Goal: Information Seeking & Learning: Check status

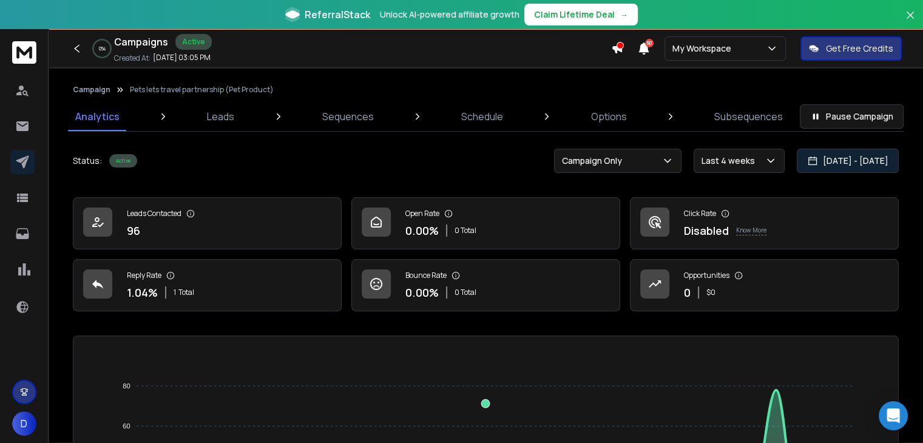
click at [797, 158] on button "[DATE] - [DATE]" at bounding box center [848, 161] width 102 height 24
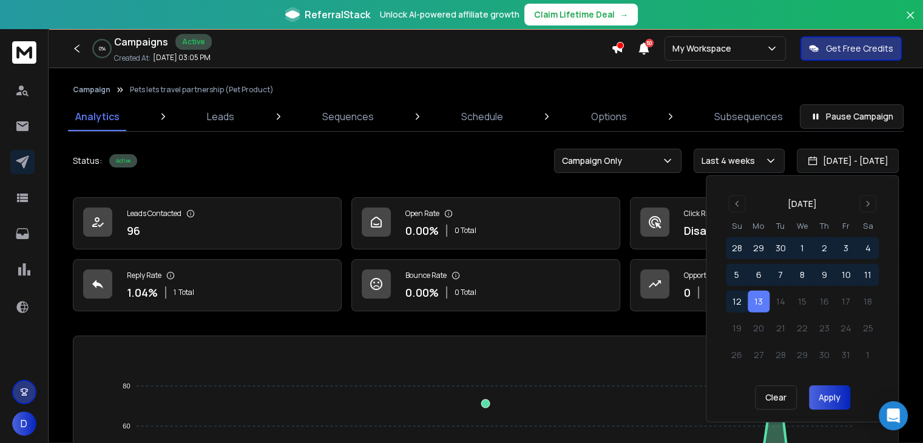
click at [784, 277] on button "7" at bounding box center [781, 275] width 22 height 22
click at [801, 277] on button "8" at bounding box center [802, 275] width 22 height 22
click at [787, 282] on button "7" at bounding box center [781, 275] width 22 height 22
click at [760, 302] on button "13" at bounding box center [759, 302] width 22 height 22
click at [799, 276] on button "8" at bounding box center [802, 275] width 22 height 22
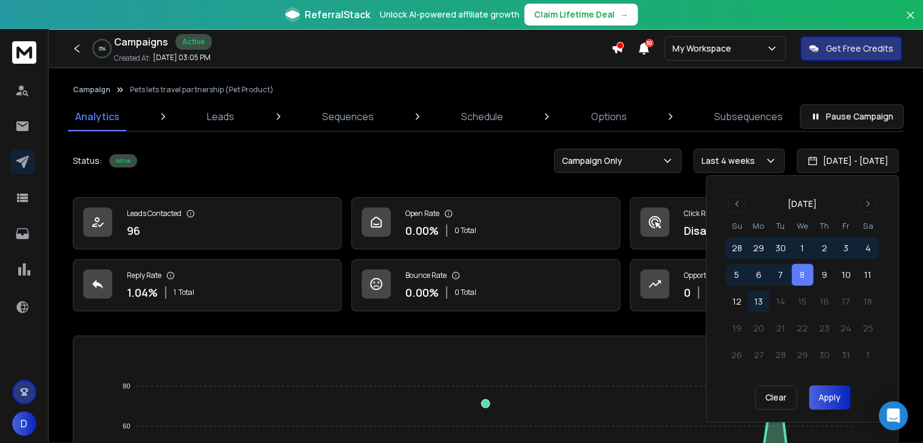
click at [784, 276] on button "7" at bounding box center [781, 275] width 22 height 22
click at [801, 274] on button "8" at bounding box center [802, 275] width 22 height 22
click at [768, 277] on button "6" at bounding box center [759, 275] width 22 height 22
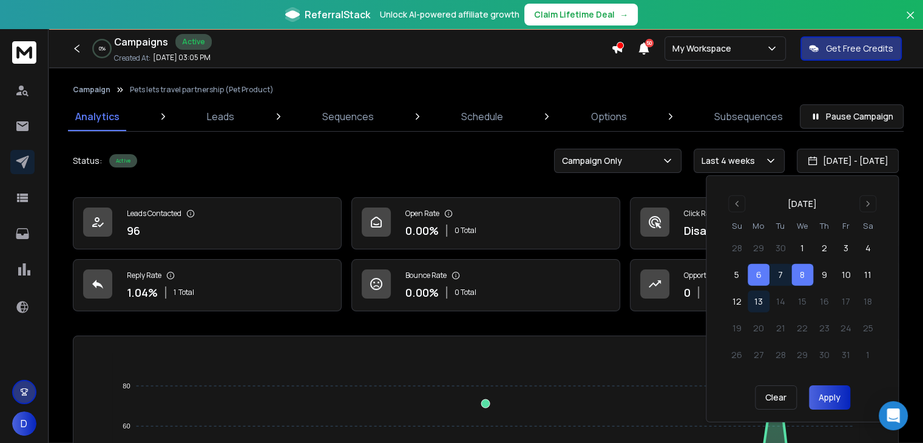
click at [780, 275] on button "7" at bounding box center [781, 275] width 22 height 22
click at [794, 275] on button "8" at bounding box center [802, 275] width 22 height 22
drag, startPoint x: 757, startPoint y: 278, endPoint x: 777, endPoint y: 277, distance: 20.7
click at [777, 277] on tr "5 6 7 8 9 10 11" at bounding box center [802, 275] width 153 height 22
click at [777, 277] on button "7" at bounding box center [781, 275] width 22 height 22
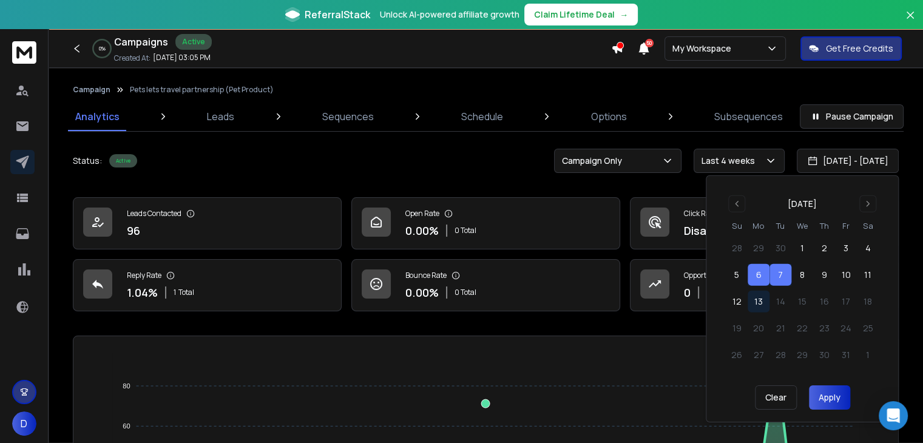
click at [754, 277] on button "6" at bounding box center [759, 275] width 22 height 22
click at [794, 276] on button "8" at bounding box center [802, 275] width 22 height 22
click at [784, 276] on button "7" at bounding box center [781, 275] width 22 height 22
click at [832, 391] on button "Apply" at bounding box center [829, 397] width 41 height 24
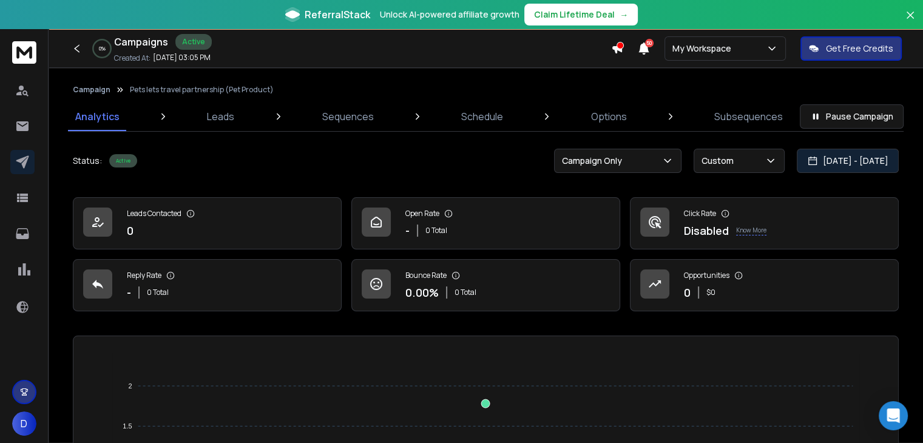
click at [800, 164] on button "07 Oct 2025 - 08 Oct 2025" at bounding box center [848, 161] width 102 height 24
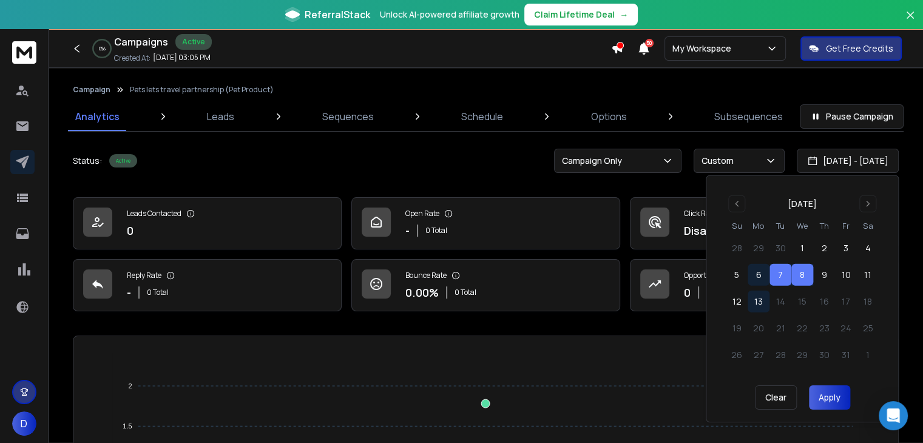
click at [760, 271] on button "6" at bounding box center [759, 275] width 22 height 22
click at [776, 274] on button "7" at bounding box center [781, 275] width 22 height 22
click at [825, 396] on button "Apply" at bounding box center [829, 397] width 41 height 24
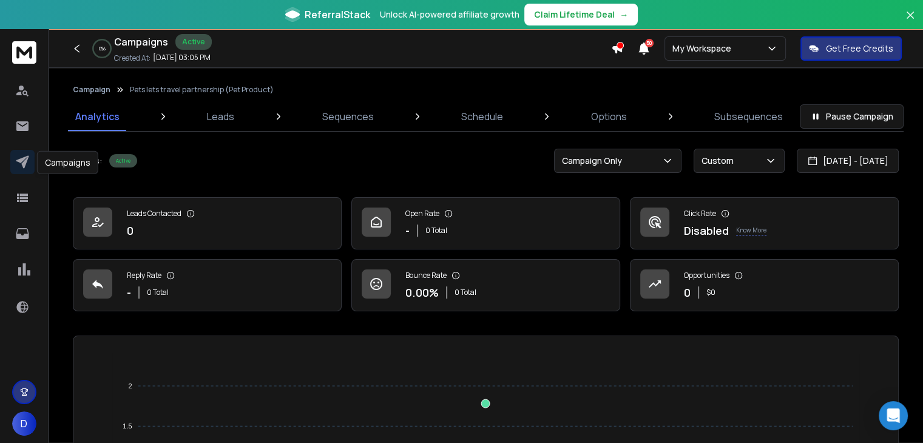
click at [25, 163] on icon at bounding box center [22, 162] width 13 height 13
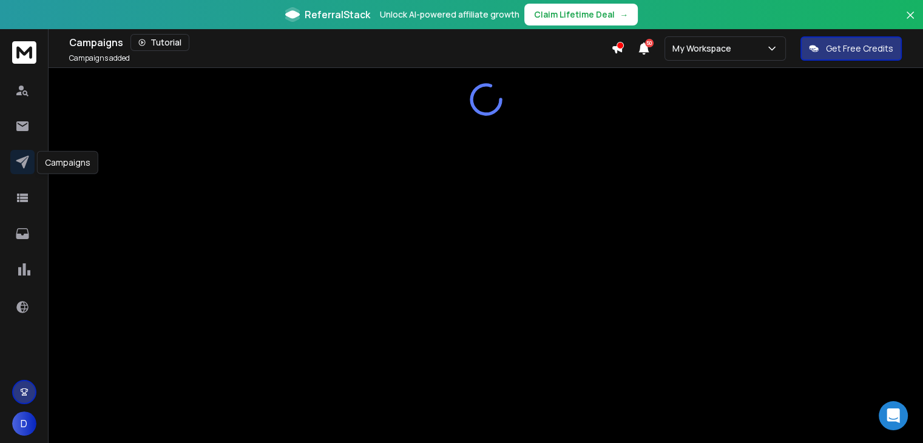
click at [25, 163] on icon at bounding box center [22, 162] width 13 height 13
click at [30, 270] on icon at bounding box center [24, 269] width 18 height 18
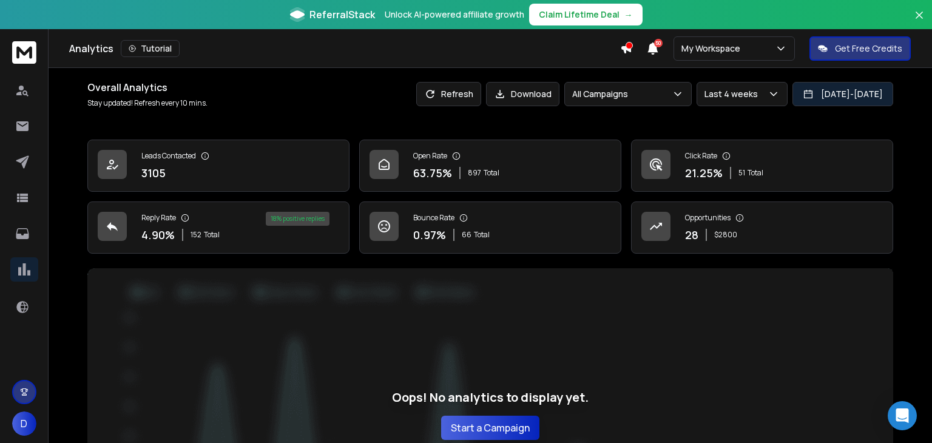
click at [793, 100] on button "[DATE] - [DATE]" at bounding box center [843, 94] width 101 height 24
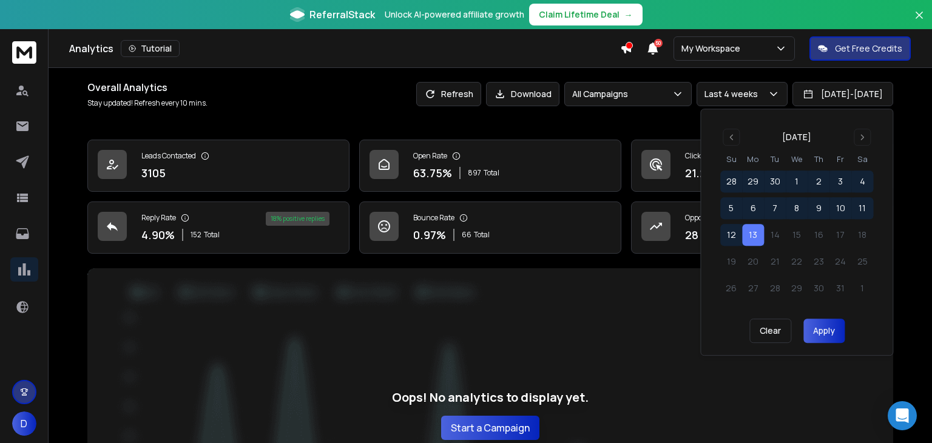
click at [797, 200] on button "8" at bounding box center [797, 208] width 22 height 22
click at [777, 211] on button "7" at bounding box center [775, 208] width 22 height 22
click at [787, 211] on button "8" at bounding box center [797, 208] width 22 height 22
click at [777, 212] on button "7" at bounding box center [775, 208] width 22 height 22
click at [792, 208] on button "8" at bounding box center [797, 208] width 22 height 22
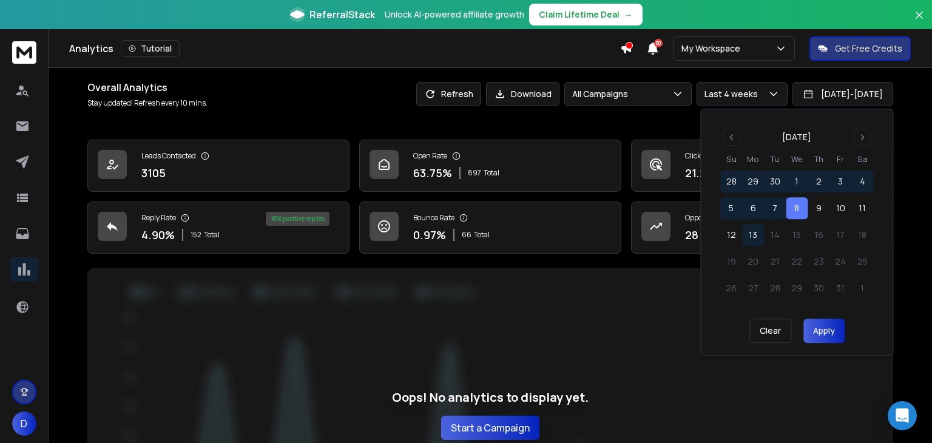
click at [769, 206] on button "7" at bounding box center [775, 208] width 22 height 22
click at [756, 236] on button "13" at bounding box center [753, 235] width 22 height 22
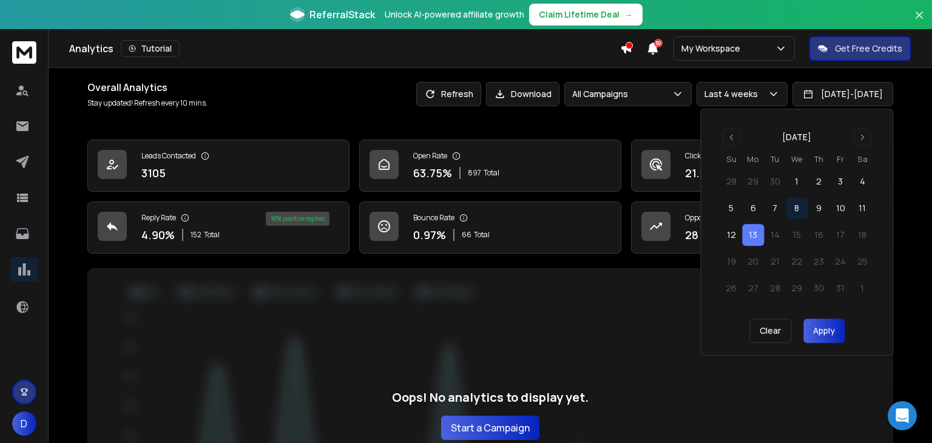
click at [806, 209] on button "8" at bounding box center [797, 208] width 22 height 22
click at [777, 209] on button "7" at bounding box center [775, 208] width 22 height 22
click at [790, 209] on button "8" at bounding box center [797, 208] width 22 height 22
click at [823, 336] on button "Apply" at bounding box center [824, 331] width 41 height 24
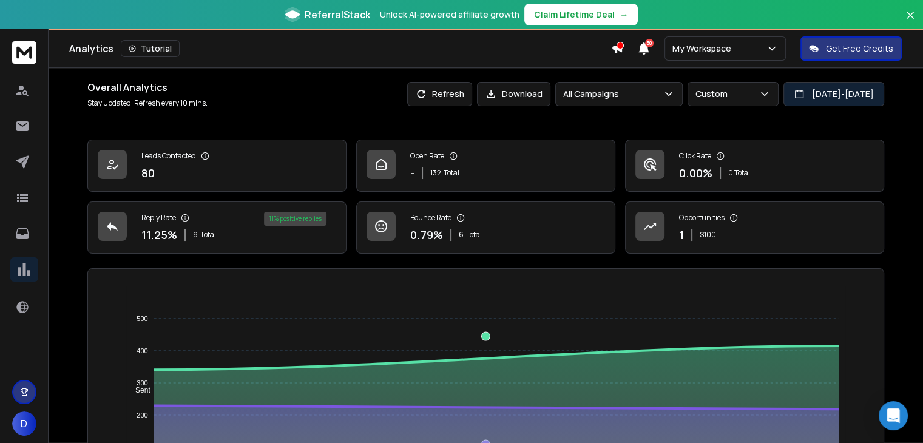
click at [784, 98] on button "[DATE] - [DATE]" at bounding box center [834, 94] width 101 height 24
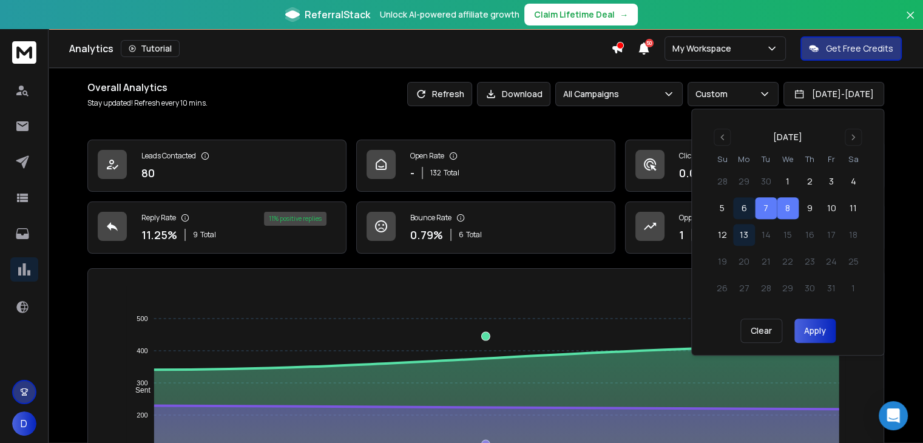
click at [748, 215] on button "6" at bounding box center [744, 208] width 22 height 22
click at [773, 211] on button "7" at bounding box center [766, 208] width 22 height 22
click at [784, 207] on button "8" at bounding box center [788, 208] width 22 height 22
click at [771, 210] on button "7" at bounding box center [766, 208] width 22 height 22
click at [787, 210] on button "8" at bounding box center [788, 208] width 22 height 22
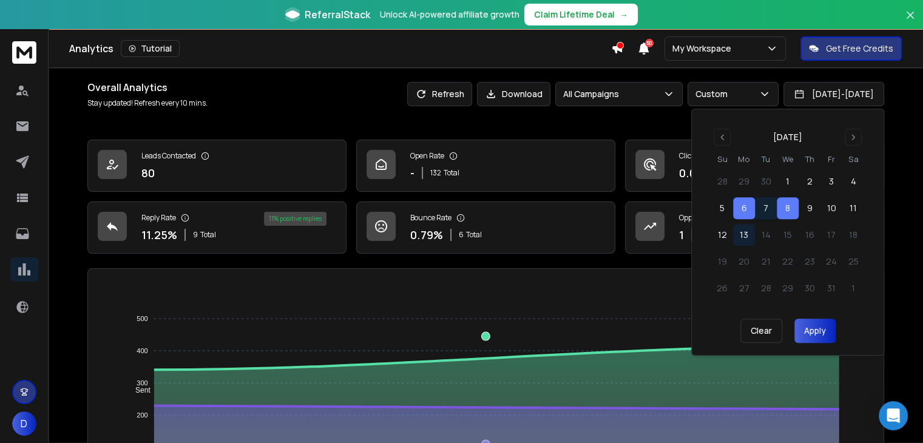
drag, startPoint x: 740, startPoint y: 215, endPoint x: 759, endPoint y: 214, distance: 18.9
click at [759, 214] on tr "5 6 7 8 9 10 11" at bounding box center [787, 208] width 153 height 22
click at [759, 214] on button "7" at bounding box center [766, 208] width 22 height 22
click at [796, 205] on button "8" at bounding box center [788, 208] width 22 height 22
click at [763, 206] on button "7" at bounding box center [766, 208] width 22 height 22
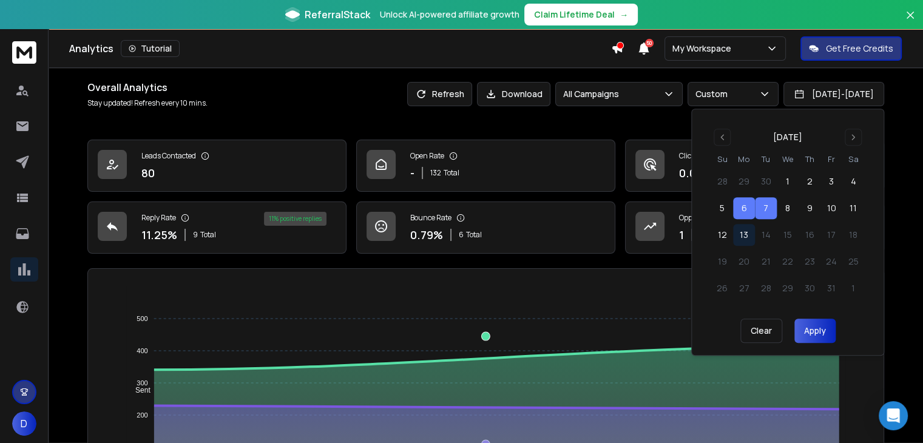
click at [763, 206] on button "7" at bounding box center [766, 208] width 22 height 22
click at [782, 208] on button "8" at bounding box center [788, 208] width 22 height 22
click at [812, 328] on button "Apply" at bounding box center [814, 331] width 41 height 24
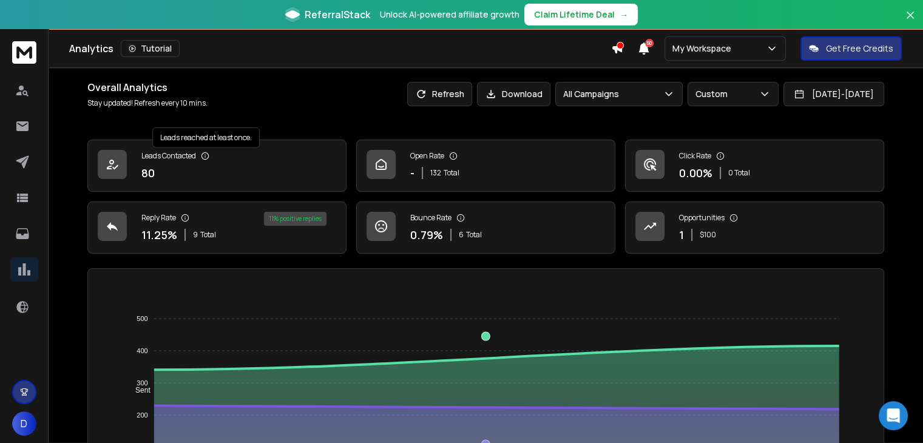
click at [208, 154] on icon at bounding box center [205, 156] width 8 height 8
click at [208, 159] on icon at bounding box center [204, 155] width 7 height 7
click at [206, 157] on icon at bounding box center [205, 156] width 8 height 8
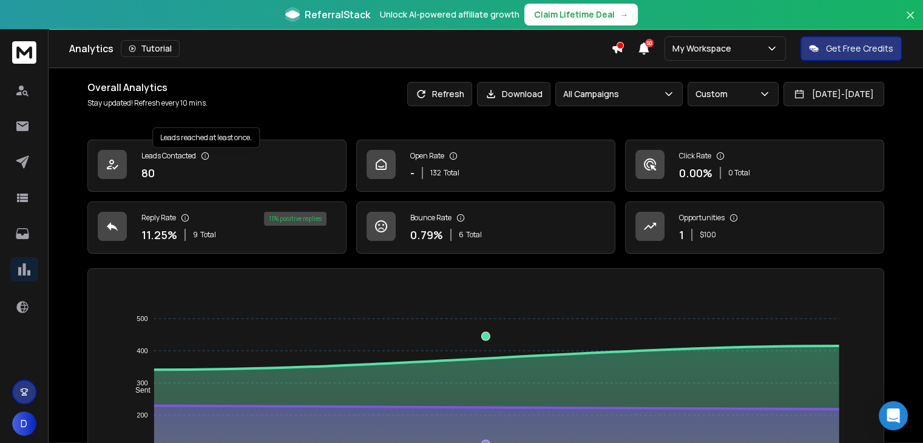
click at [208, 152] on icon at bounding box center [205, 156] width 8 height 8
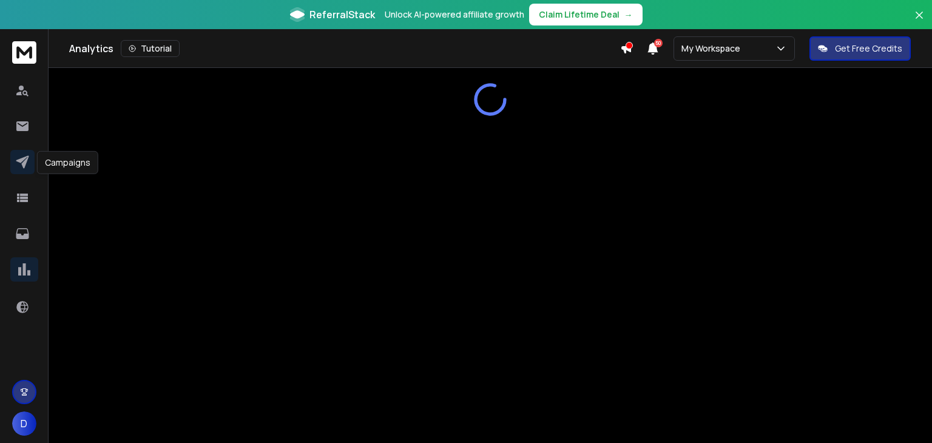
click at [22, 161] on icon at bounding box center [22, 162] width 15 height 15
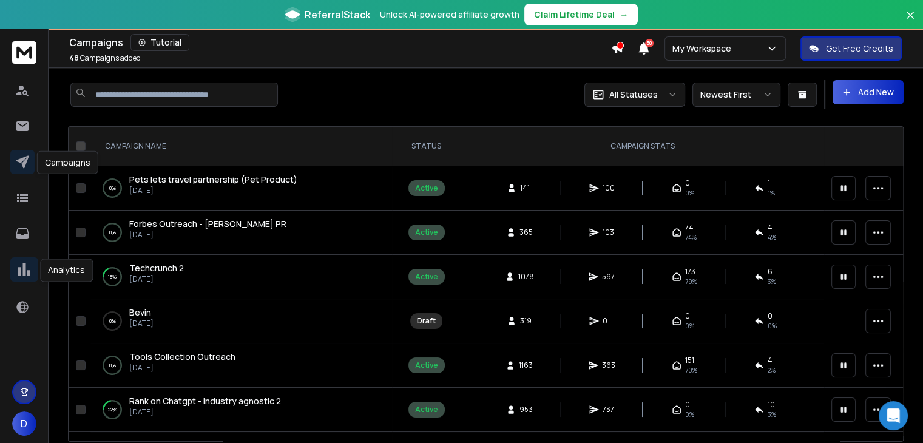
click at [16, 269] on icon at bounding box center [24, 269] width 18 height 18
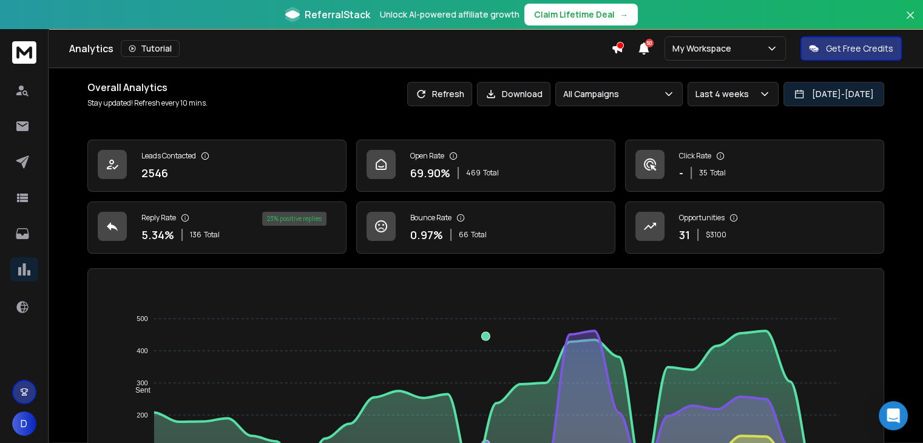
click at [799, 97] on button "[DATE] - [DATE]" at bounding box center [834, 94] width 101 height 24
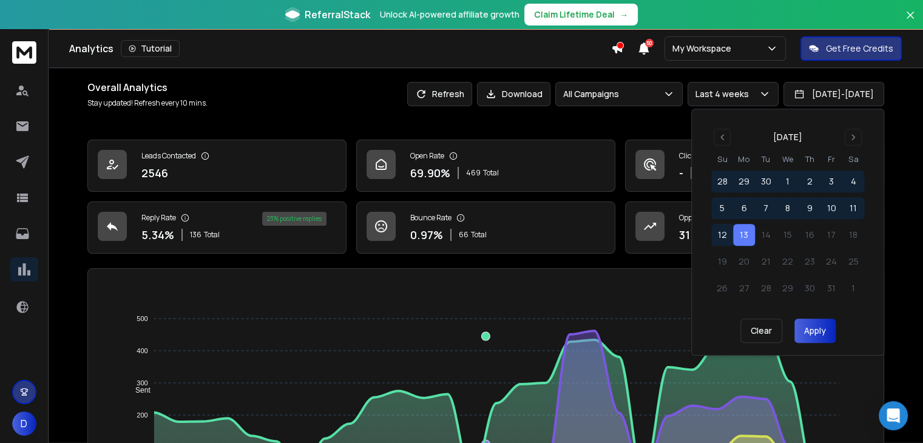
click at [745, 208] on button "6" at bounding box center [744, 208] width 22 height 22
click at [723, 207] on button "5" at bounding box center [722, 208] width 22 height 22
click at [737, 207] on button "6" at bounding box center [744, 208] width 22 height 22
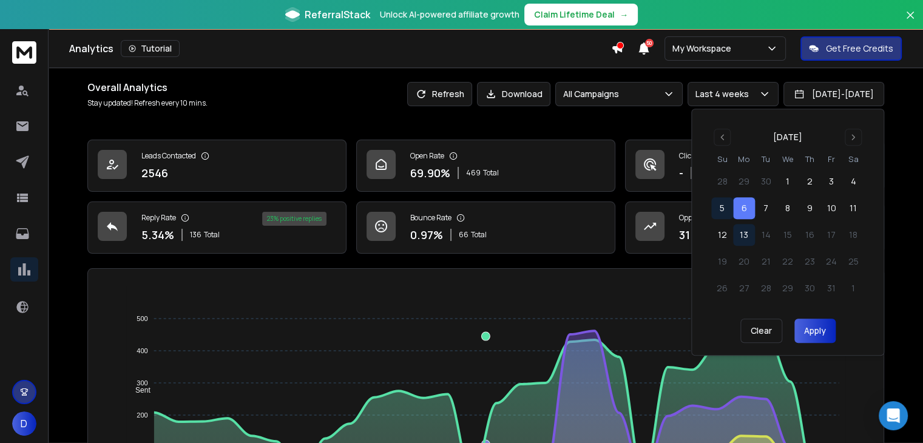
click at [731, 208] on button "5" at bounding box center [722, 208] width 22 height 22
click at [818, 332] on button "Apply" at bounding box center [814, 331] width 41 height 24
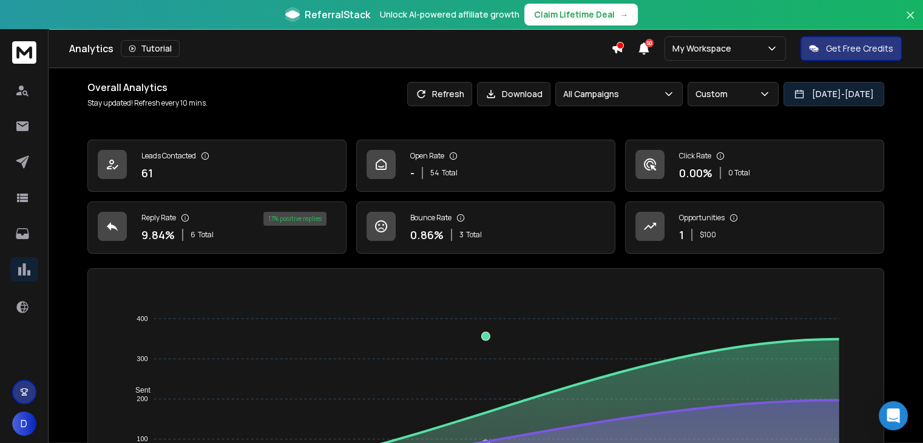
click at [784, 95] on button "[DATE] - [DATE]" at bounding box center [834, 94] width 101 height 24
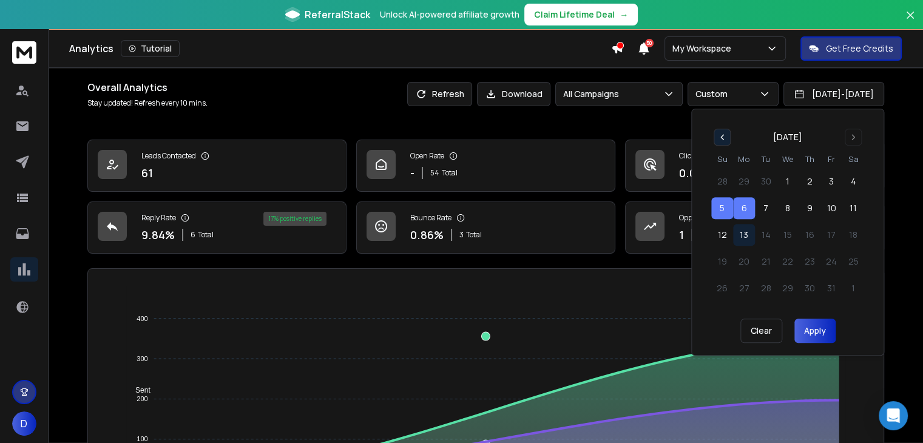
click at [720, 144] on button "Go to previous month" at bounding box center [722, 137] width 17 height 17
click at [821, 258] on button "26" at bounding box center [832, 262] width 22 height 22
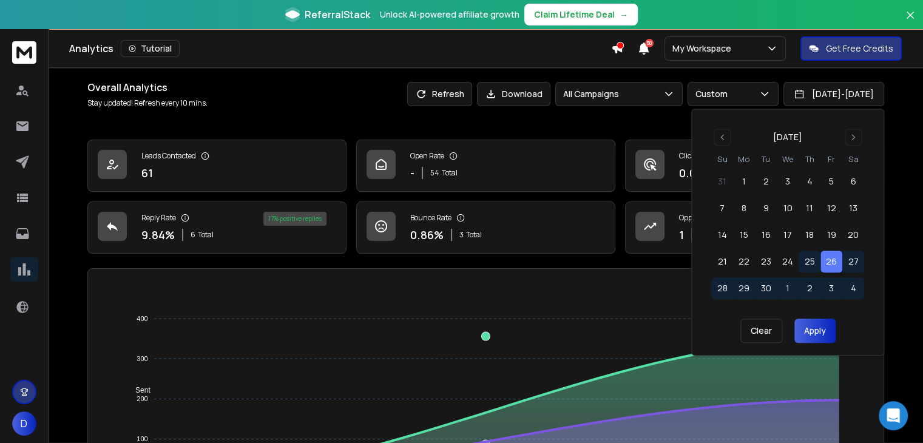
click at [811, 259] on button "25" at bounding box center [810, 262] width 22 height 22
click at [828, 261] on button "26" at bounding box center [832, 262] width 22 height 22
click at [810, 330] on button "Apply" at bounding box center [814, 331] width 41 height 24
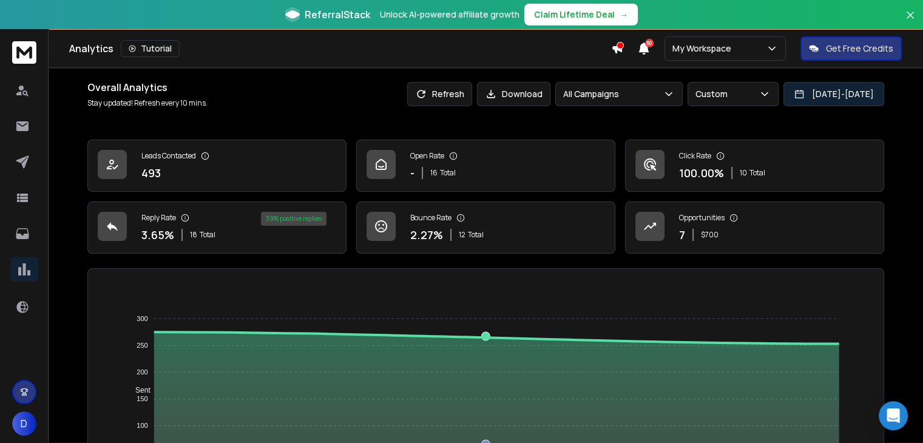
click at [784, 103] on button "[DATE] - [DATE]" at bounding box center [834, 94] width 101 height 24
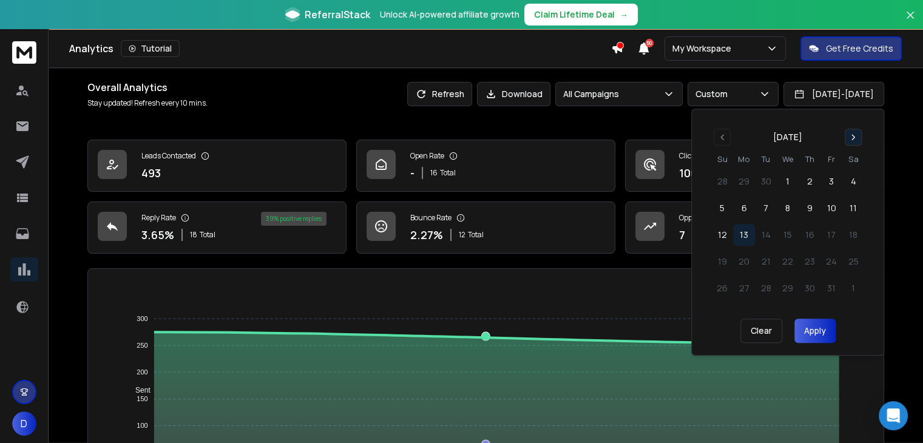
click at [847, 141] on button "Go to next month" at bounding box center [853, 137] width 17 height 17
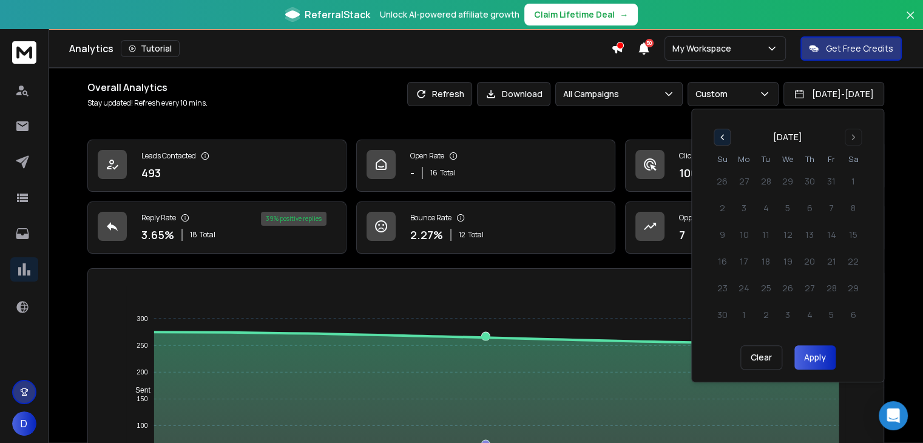
click at [720, 136] on icon "Go to previous month" at bounding box center [722, 137] width 10 height 10
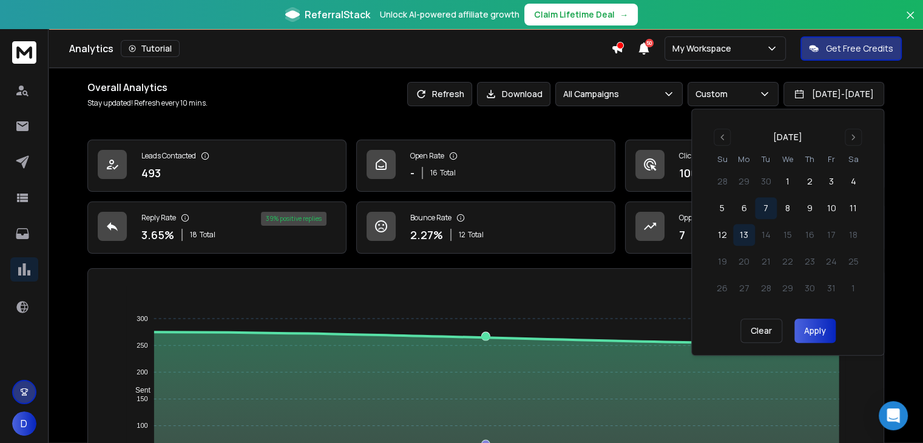
click at [774, 206] on button "7" at bounding box center [766, 208] width 22 height 22
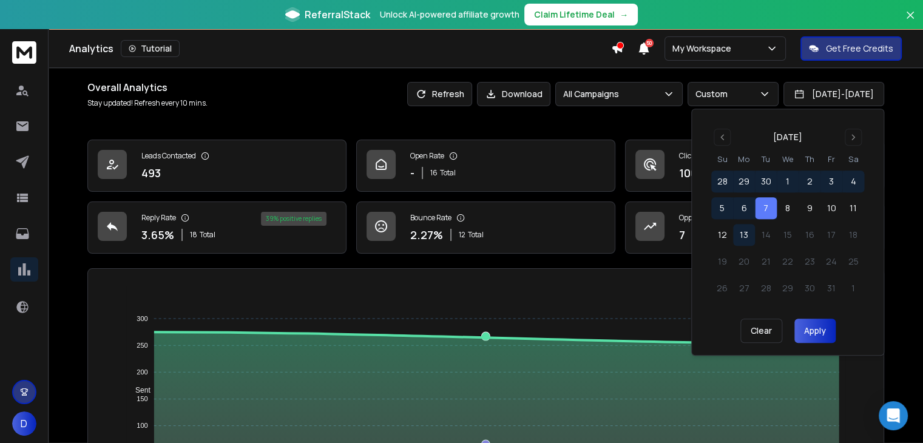
click at [749, 209] on button "6" at bounding box center [744, 208] width 22 height 22
click at [767, 212] on button "7" at bounding box center [766, 208] width 22 height 22
click at [750, 208] on button "6" at bounding box center [744, 208] width 22 height 22
click at [764, 208] on button "7" at bounding box center [766, 208] width 22 height 22
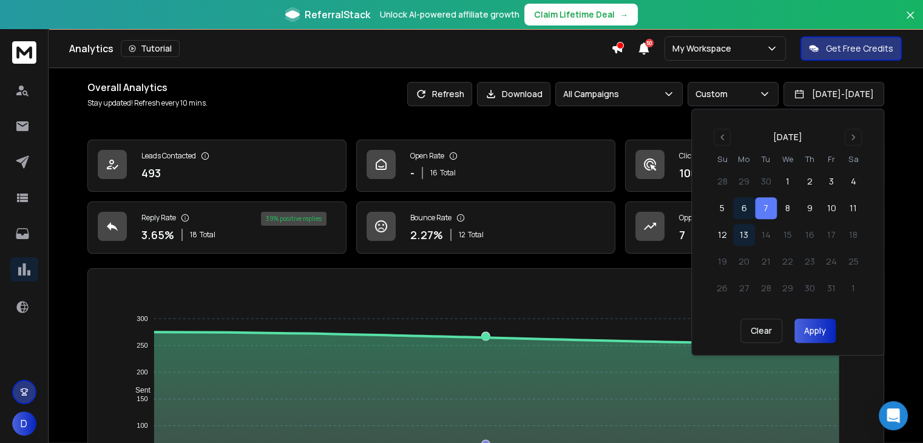
click at [748, 206] on button "6" at bounding box center [744, 208] width 22 height 22
click at [813, 328] on button "Apply" at bounding box center [814, 331] width 41 height 24
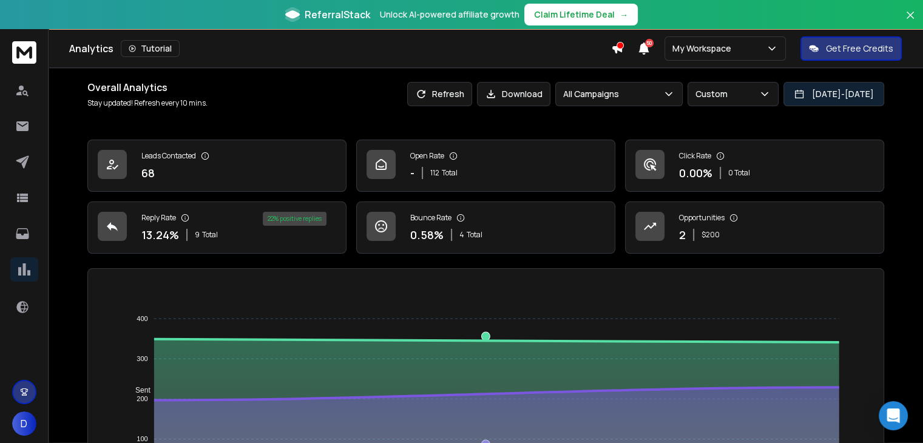
click at [784, 103] on button "[DATE] - [DATE]" at bounding box center [834, 94] width 101 height 24
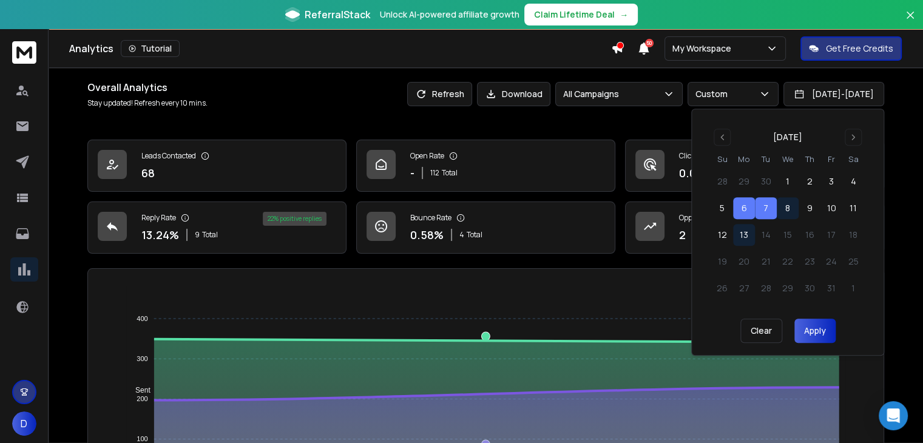
click at [788, 212] on button "8" at bounding box center [788, 208] width 22 height 22
click at [774, 209] on button "7" at bounding box center [766, 208] width 22 height 22
click at [809, 336] on button "Apply" at bounding box center [814, 331] width 41 height 24
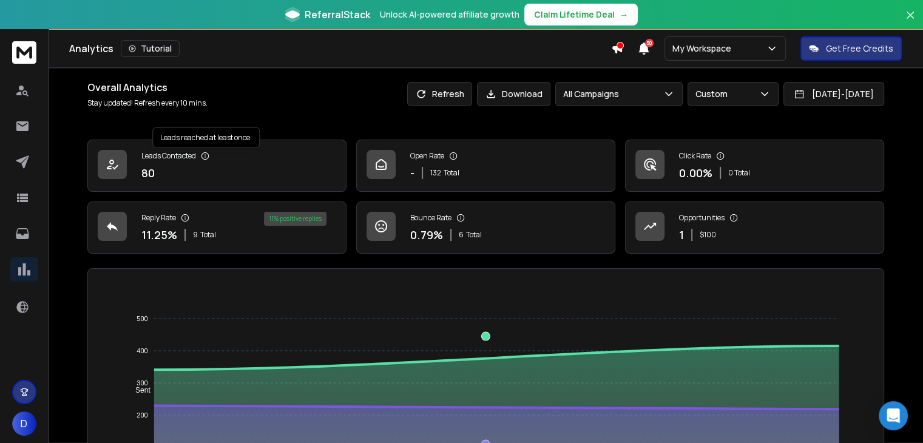
click at [206, 154] on icon at bounding box center [205, 156] width 8 height 8
click at [206, 155] on icon at bounding box center [205, 156] width 8 height 8
click at [115, 163] on icon at bounding box center [112, 164] width 15 height 15
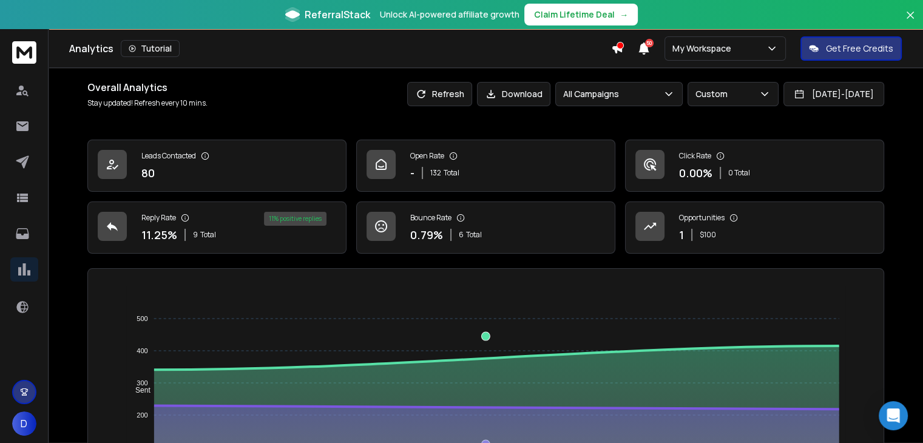
click at [217, 220] on link "Reply Rate 11.25 % 9 Total 11 % positive replies" at bounding box center [216, 227] width 259 height 52
click at [184, 219] on icon at bounding box center [185, 218] width 8 height 8
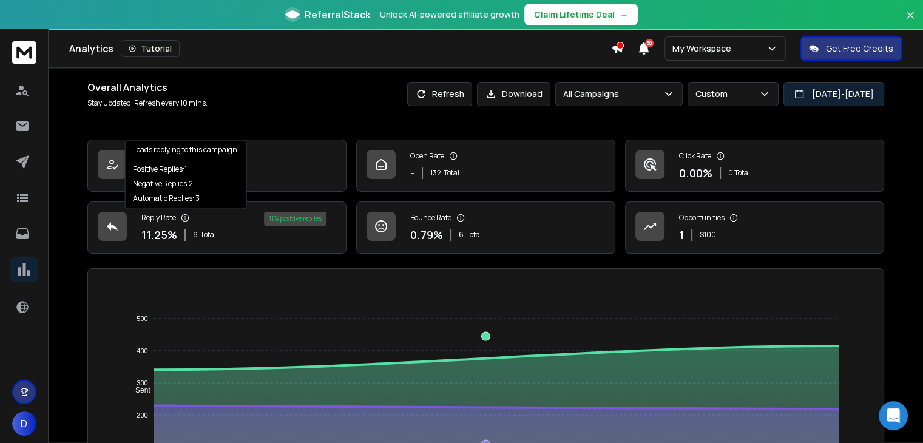
click at [804, 88] on button "[DATE] - [DATE]" at bounding box center [834, 94] width 101 height 24
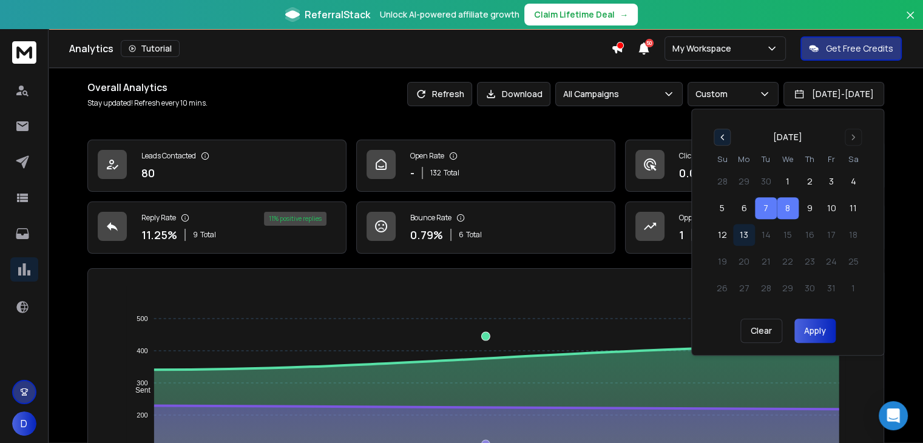
click at [724, 140] on icon "Go to previous month" at bounding box center [722, 137] width 10 height 10
click at [718, 289] on button "28" at bounding box center [722, 288] width 22 height 22
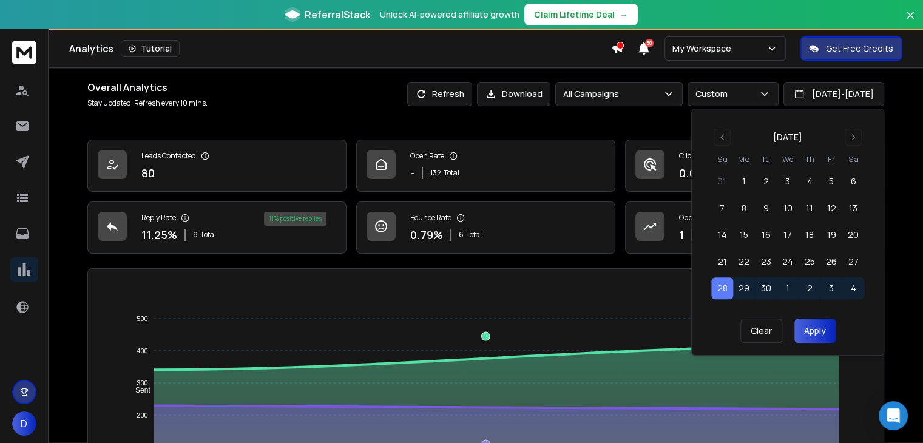
click at [718, 289] on button "28" at bounding box center [722, 288] width 22 height 22
click at [717, 291] on button "28" at bounding box center [722, 288] width 22 height 22
click at [853, 265] on button "27" at bounding box center [853, 262] width 22 height 22
click at [828, 325] on button "Apply" at bounding box center [814, 331] width 41 height 24
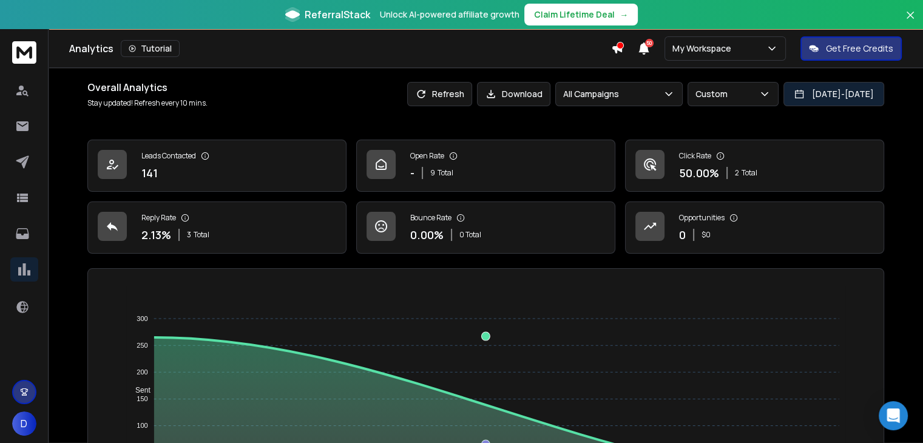
click at [787, 94] on button "[DATE] - [DATE]" at bounding box center [834, 94] width 101 height 24
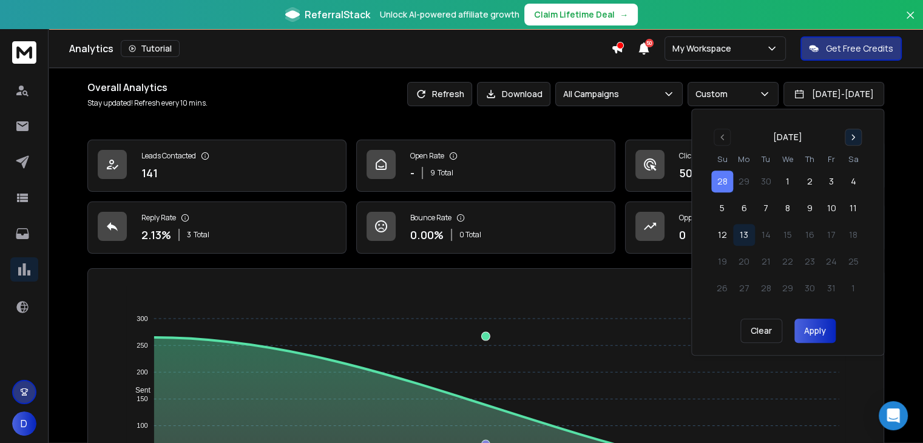
click at [845, 139] on button "Go to next month" at bounding box center [853, 137] width 17 height 17
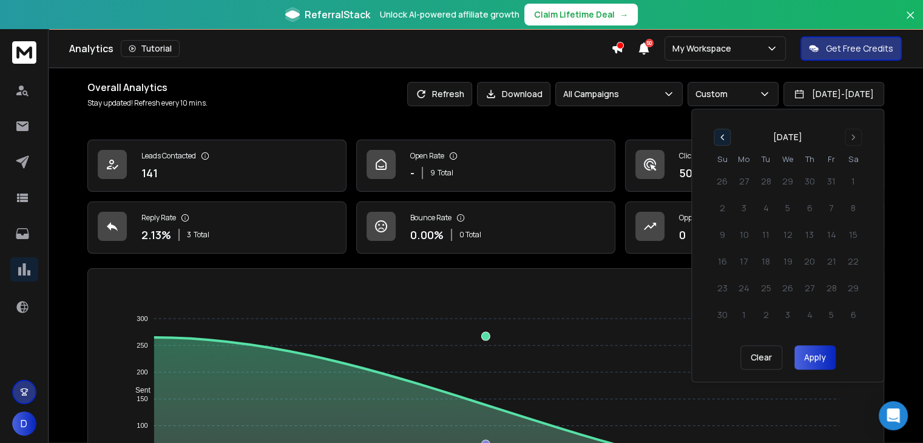
click at [722, 141] on icon "Go to previous month" at bounding box center [722, 137] width 10 height 10
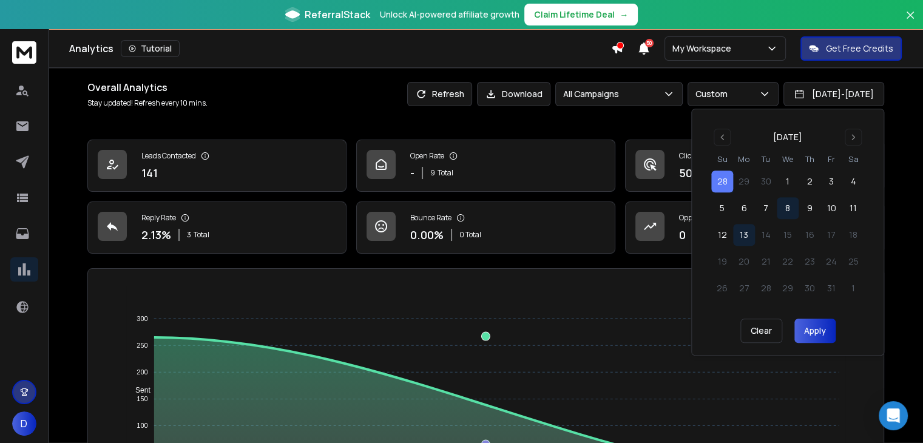
click at [786, 211] on button "8" at bounding box center [788, 208] width 22 height 22
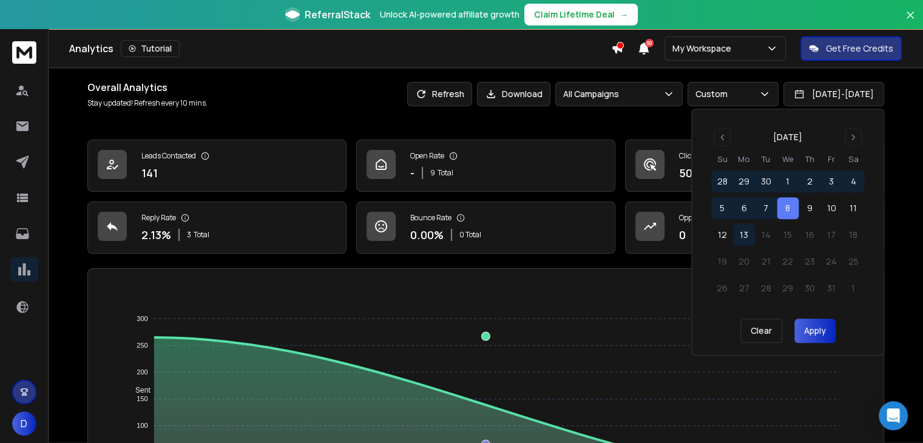
click at [768, 208] on button "7" at bounding box center [766, 208] width 22 height 22
click at [787, 208] on button "8" at bounding box center [788, 208] width 22 height 22
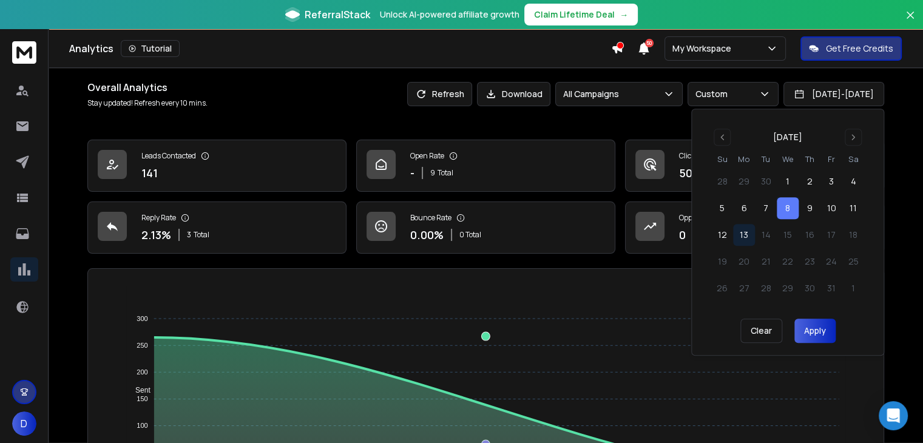
click at [779, 206] on button "8" at bounding box center [788, 208] width 22 height 22
click at [774, 206] on button "7" at bounding box center [766, 208] width 22 height 22
click at [807, 331] on button "Apply" at bounding box center [814, 331] width 41 height 24
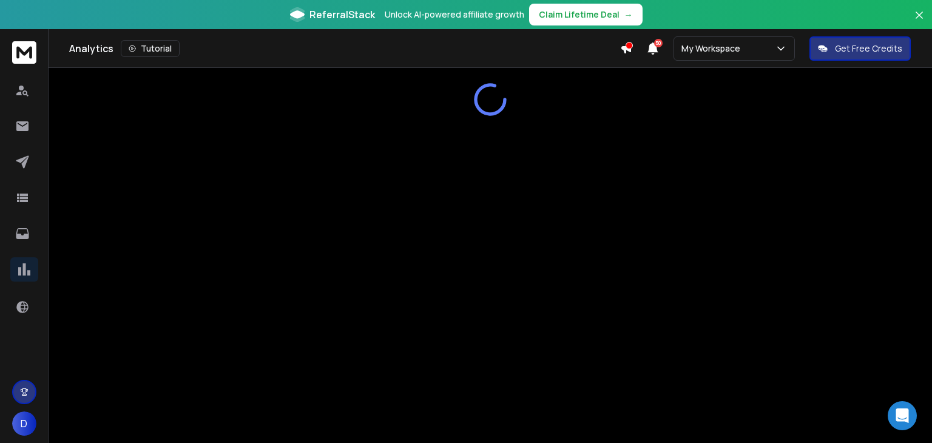
click at [807, 331] on div "ReferralStack Unlock AI-powered affiliate growth Lifetime Deals available! Clai…" at bounding box center [466, 221] width 932 height 443
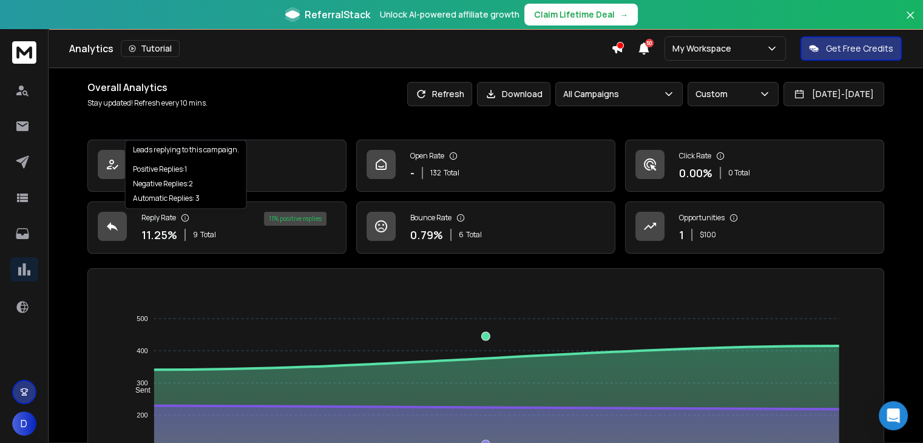
click at [184, 214] on icon at bounding box center [184, 217] width 7 height 7
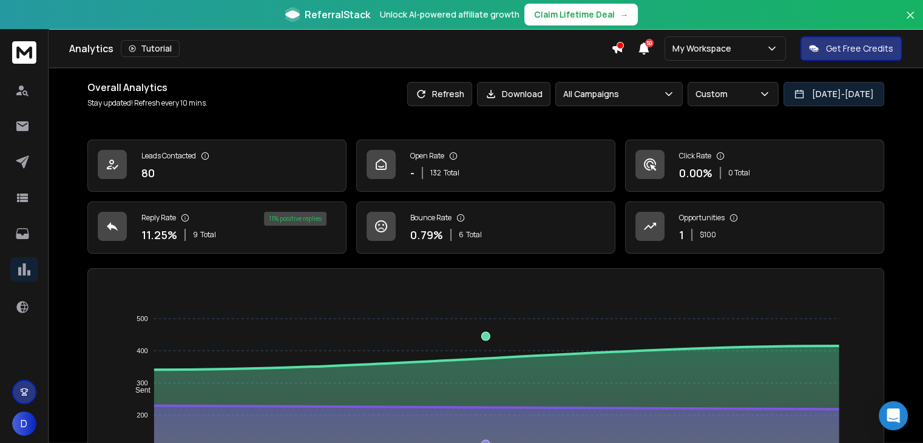
click at [796, 90] on button "[DATE] - [DATE]" at bounding box center [834, 94] width 101 height 24
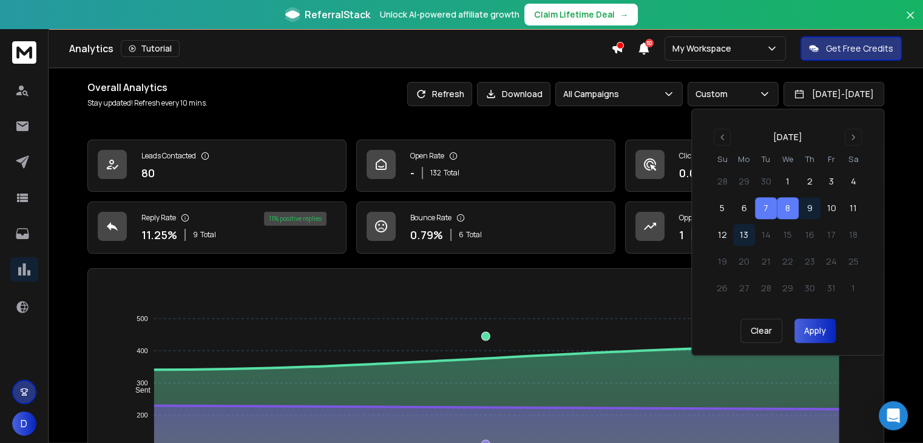
click at [805, 215] on button "9" at bounding box center [810, 208] width 22 height 22
click at [791, 210] on button "8" at bounding box center [788, 208] width 22 height 22
click at [808, 210] on button "9" at bounding box center [810, 208] width 22 height 22
click at [787, 207] on button "8" at bounding box center [788, 208] width 22 height 22
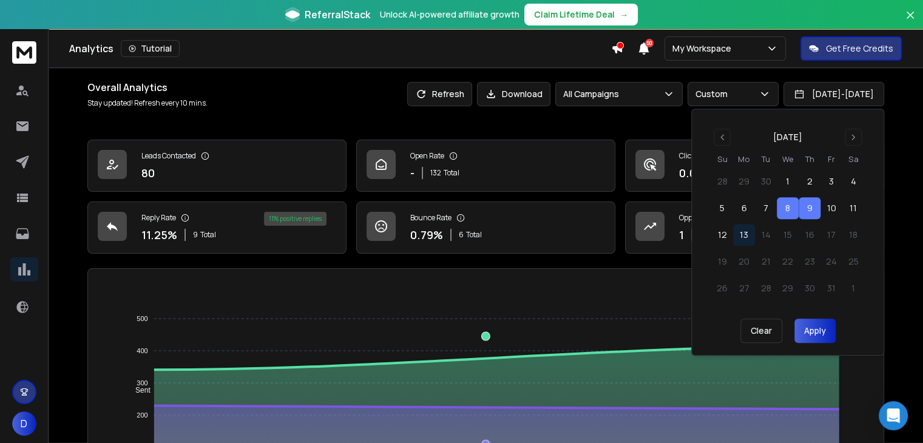
click at [814, 328] on button "Apply" at bounding box center [814, 331] width 41 height 24
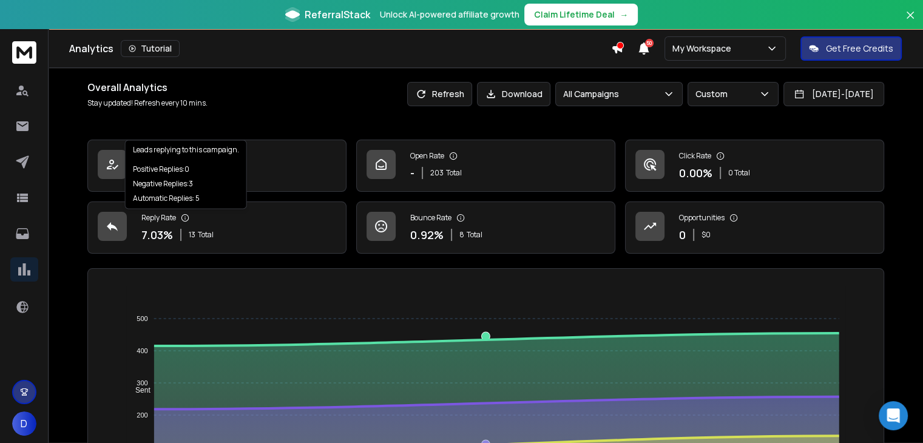
click at [185, 216] on icon at bounding box center [184, 218] width 1 height 4
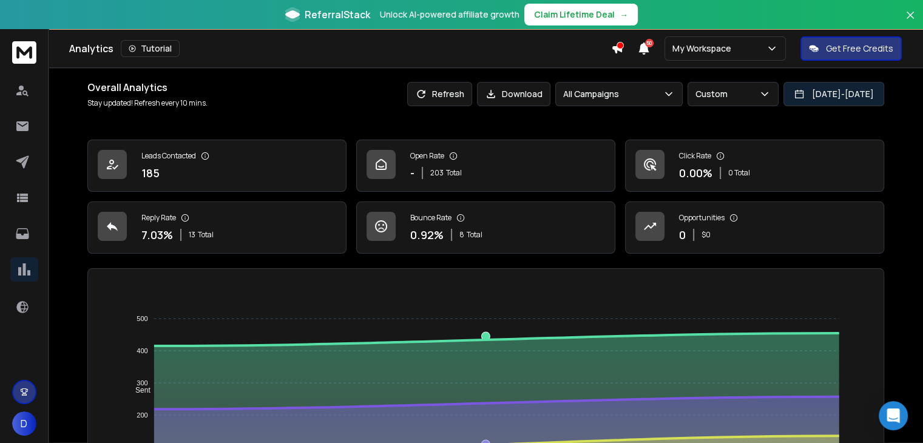
click at [784, 95] on button "[DATE] - [DATE]" at bounding box center [834, 94] width 101 height 24
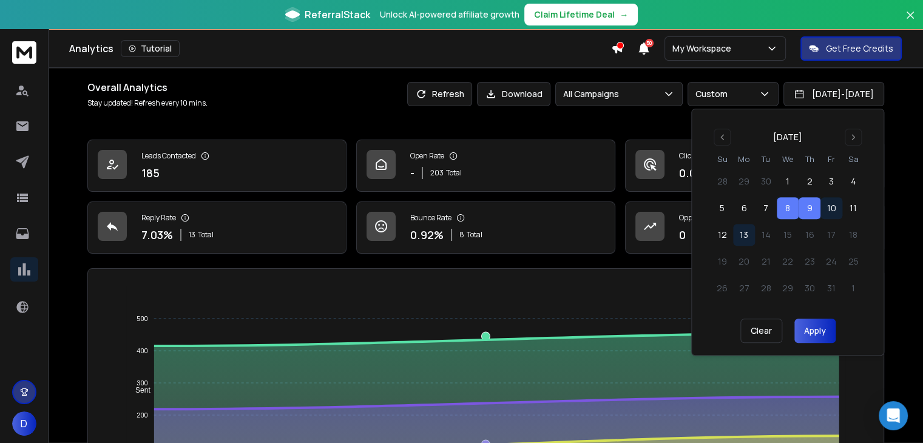
click at [830, 209] on button "10" at bounding box center [832, 208] width 22 height 22
click at [810, 209] on button "9" at bounding box center [810, 208] width 22 height 22
click at [813, 331] on button "Apply" at bounding box center [814, 331] width 41 height 24
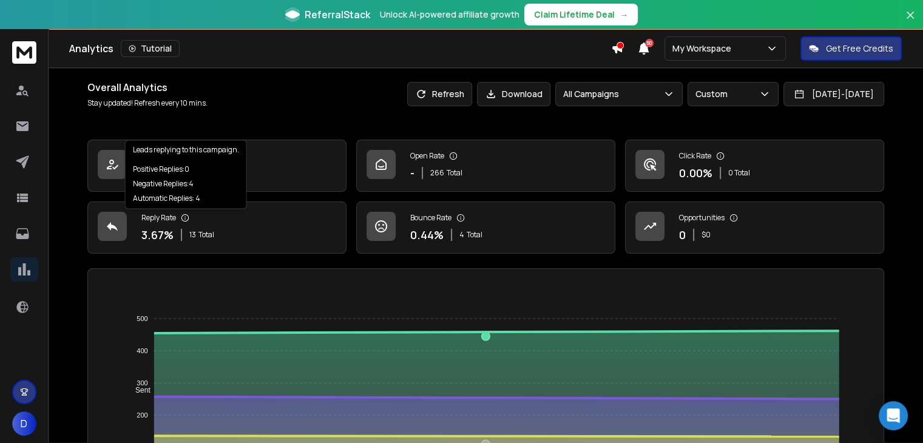
click at [184, 216] on icon at bounding box center [185, 218] width 8 height 8
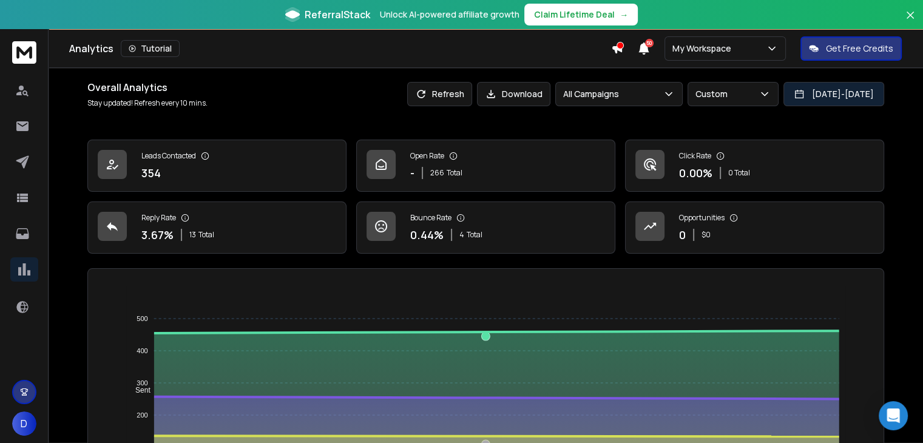
click at [794, 96] on icon "button" at bounding box center [799, 94] width 11 height 11
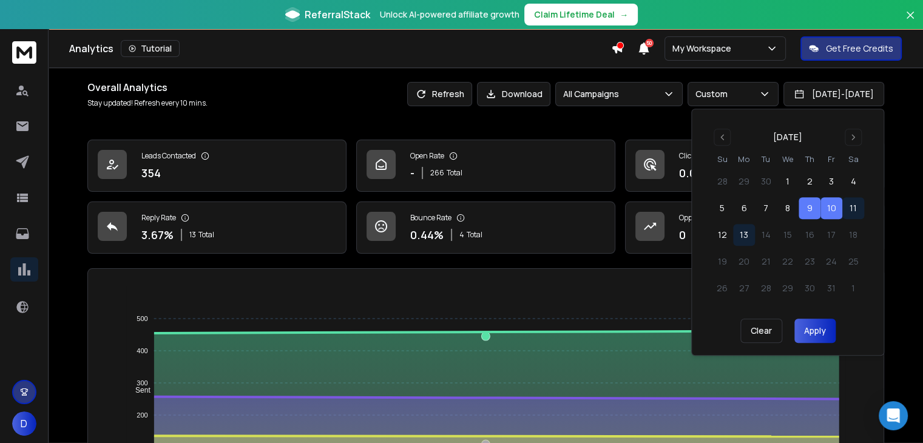
click at [848, 211] on button "11" at bounding box center [853, 208] width 22 height 22
click at [833, 211] on button "10" at bounding box center [832, 208] width 22 height 22
click at [811, 337] on button "Apply" at bounding box center [814, 331] width 41 height 24
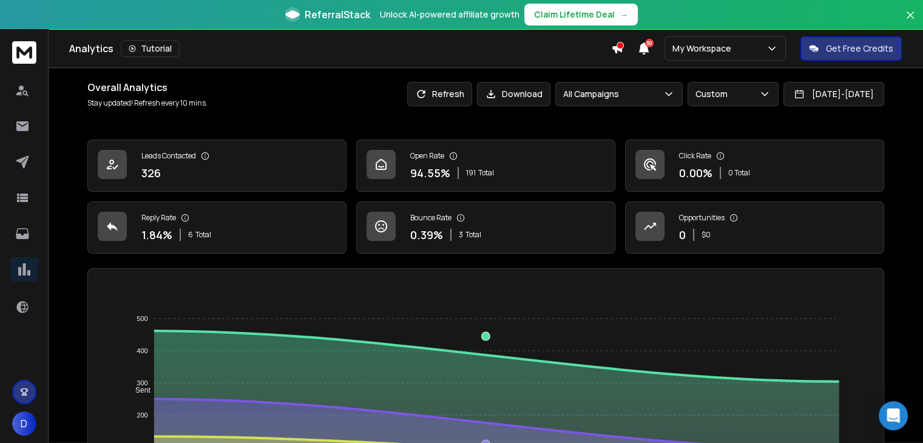
click at [181, 217] on div "Reply Rate" at bounding box center [176, 218] width 70 height 12
click at [184, 217] on icon at bounding box center [185, 218] width 8 height 8
click at [793, 100] on button "[DATE] - [DATE]" at bounding box center [834, 94] width 101 height 24
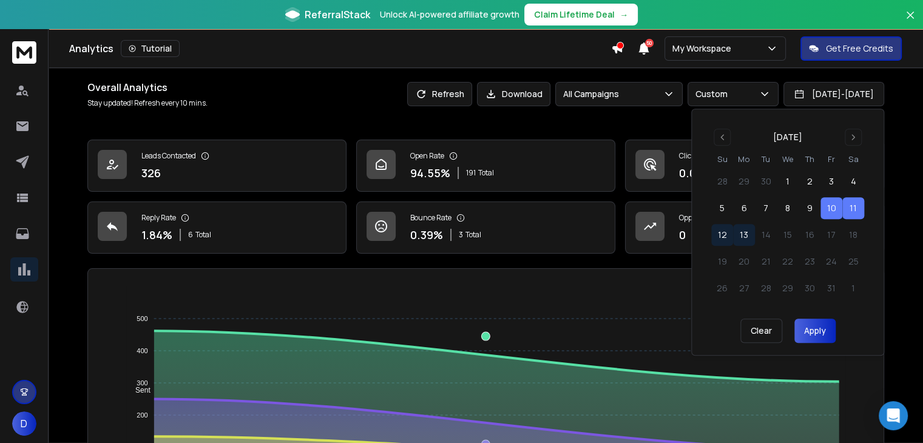
click at [722, 237] on button "12" at bounding box center [722, 235] width 22 height 22
click at [857, 210] on button "11" at bounding box center [853, 208] width 22 height 22
click at [718, 237] on button "12" at bounding box center [722, 235] width 22 height 22
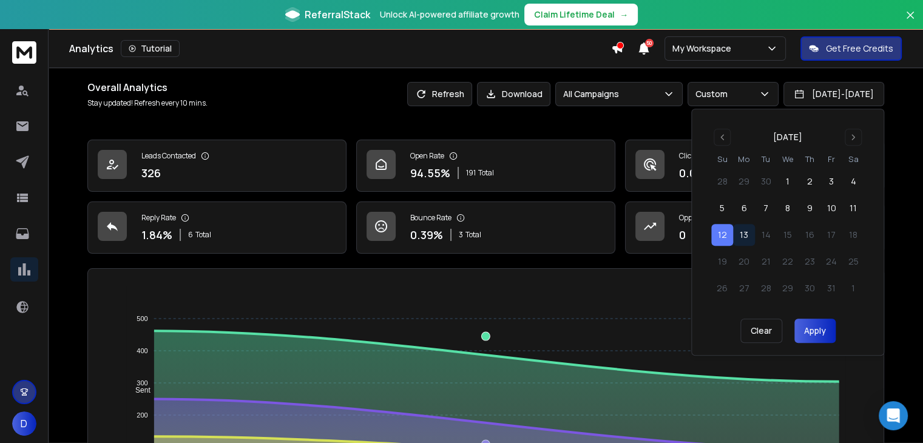
click at [718, 237] on button "12" at bounding box center [722, 235] width 22 height 22
click at [854, 209] on button "11" at bounding box center [853, 208] width 22 height 22
click at [804, 329] on button "Apply" at bounding box center [814, 331] width 41 height 24
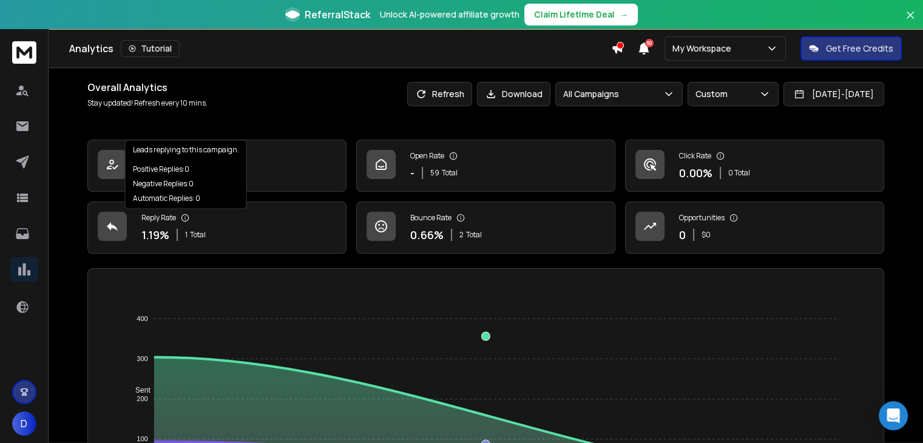
click at [184, 215] on icon at bounding box center [185, 218] width 8 height 8
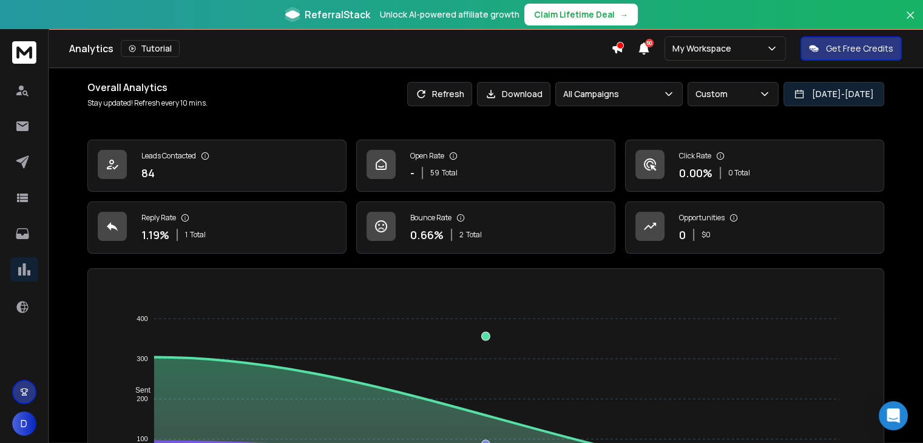
click at [799, 100] on button "[DATE] - [DATE]" at bounding box center [834, 94] width 101 height 24
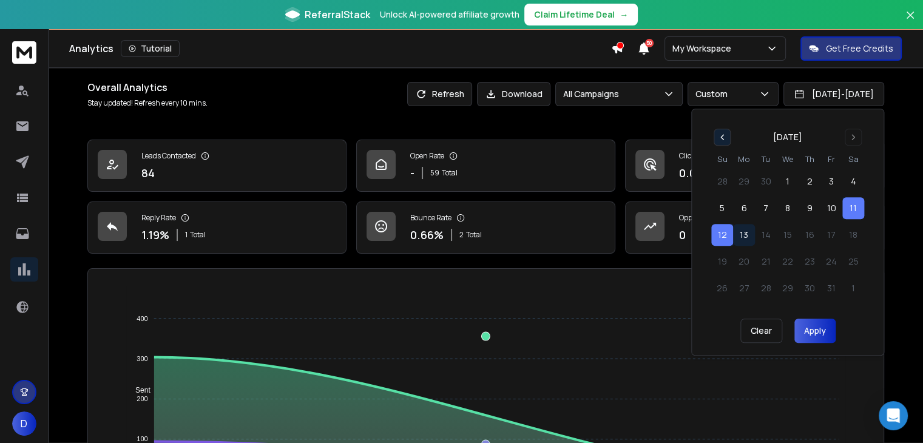
click at [726, 138] on icon "Go to previous month" at bounding box center [722, 137] width 10 height 10
click at [743, 289] on button "29" at bounding box center [744, 288] width 22 height 22
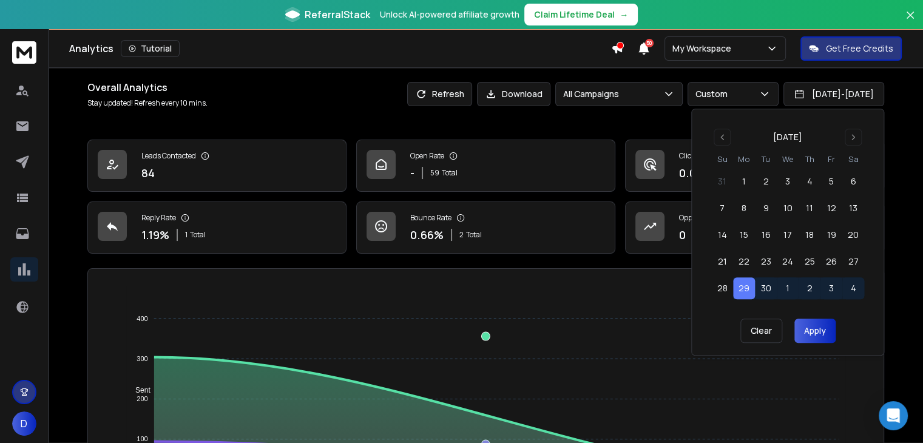
click at [733, 290] on button "29" at bounding box center [744, 288] width 22 height 22
click at [724, 288] on button "28" at bounding box center [722, 288] width 22 height 22
click at [813, 330] on button "Apply" at bounding box center [814, 331] width 41 height 24
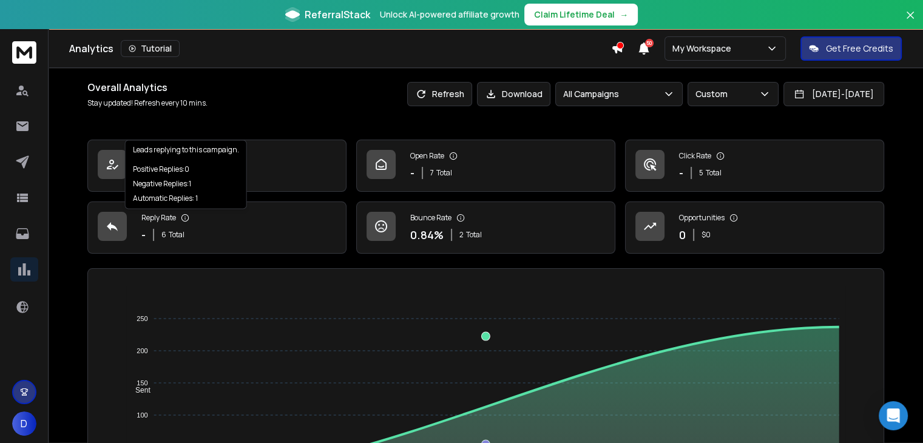
click at [188, 214] on icon at bounding box center [184, 217] width 7 height 7
click at [784, 90] on button "[DATE] - [DATE]" at bounding box center [834, 94] width 101 height 24
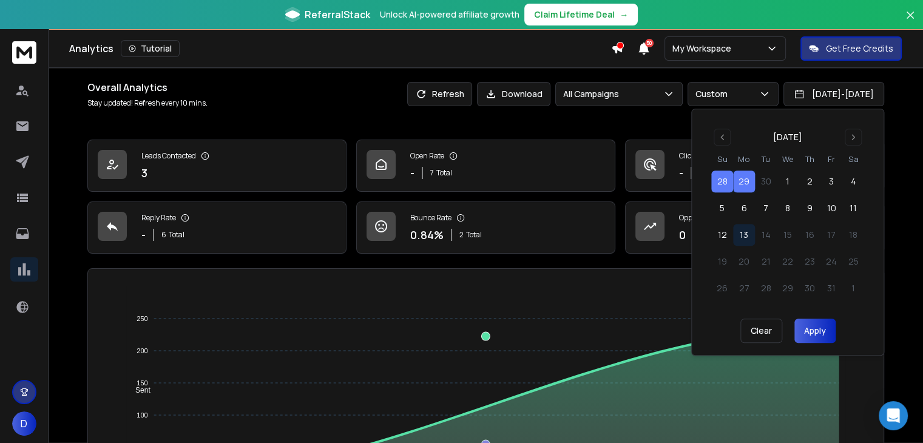
click at [728, 183] on button "28" at bounding box center [722, 182] width 22 height 22
click at [719, 144] on button "Go to previous month" at bounding box center [722, 137] width 17 height 17
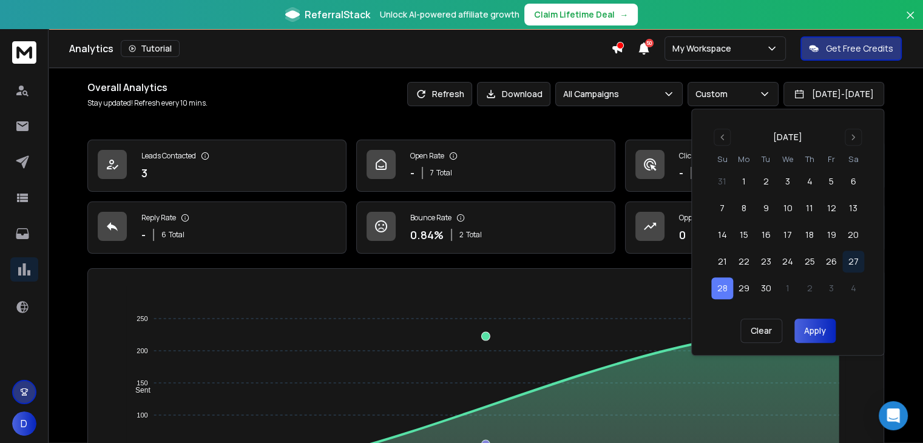
click at [847, 260] on button "27" at bounding box center [853, 262] width 22 height 22
click at [851, 268] on button "27" at bounding box center [853, 262] width 22 height 22
click at [720, 285] on button "28" at bounding box center [722, 288] width 22 height 22
click at [824, 339] on button "Apply" at bounding box center [814, 331] width 41 height 24
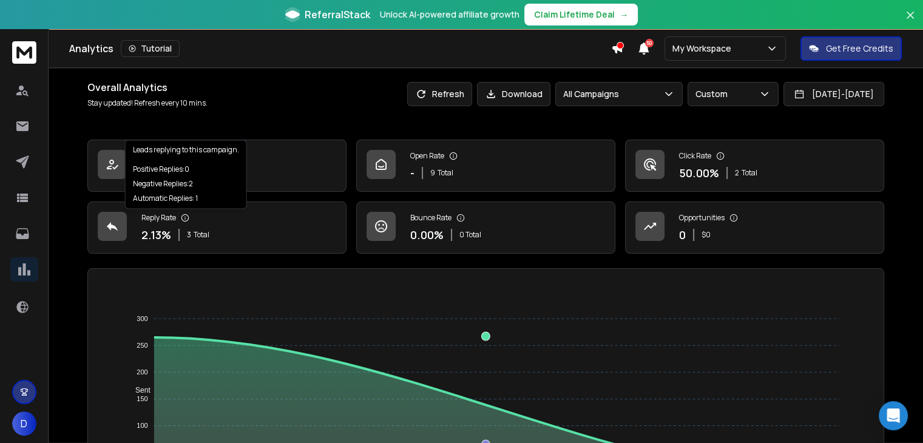
click at [184, 212] on button at bounding box center [185, 218] width 8 height 12
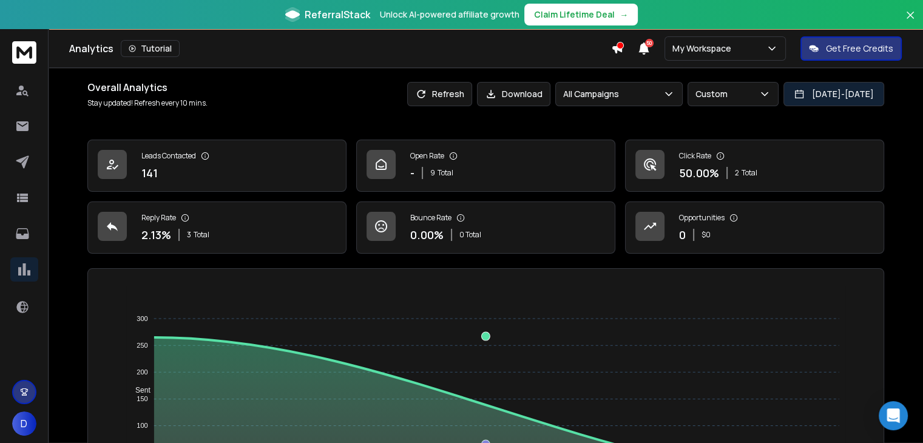
click at [784, 95] on button "[DATE] - [DATE]" at bounding box center [834, 94] width 101 height 24
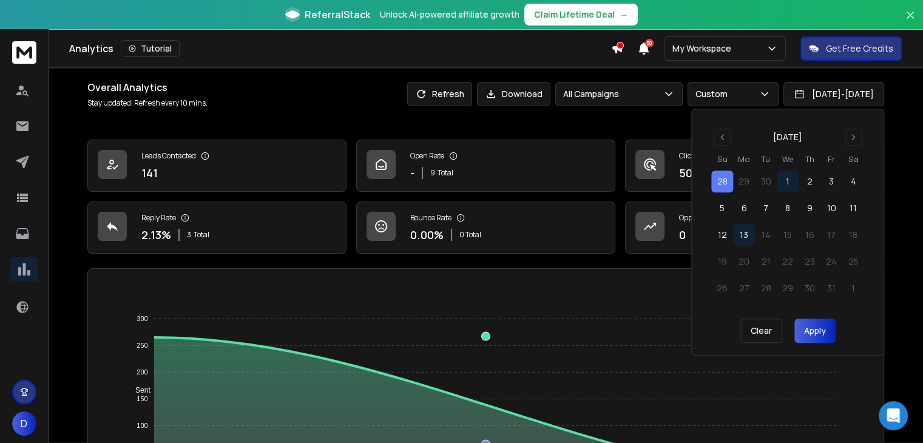
click at [788, 184] on button "1" at bounding box center [788, 182] width 22 height 22
click at [807, 186] on button "2" at bounding box center [810, 182] width 22 height 22
click at [792, 185] on button "1" at bounding box center [788, 182] width 22 height 22
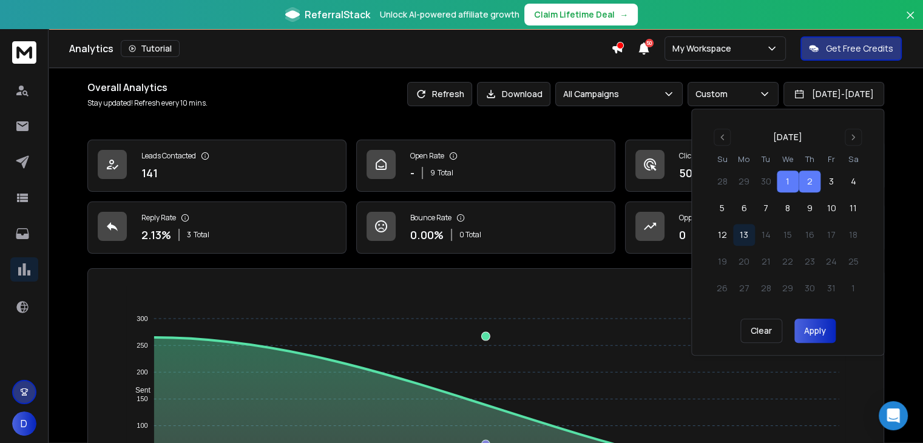
click at [804, 336] on button "Apply" at bounding box center [814, 331] width 41 height 24
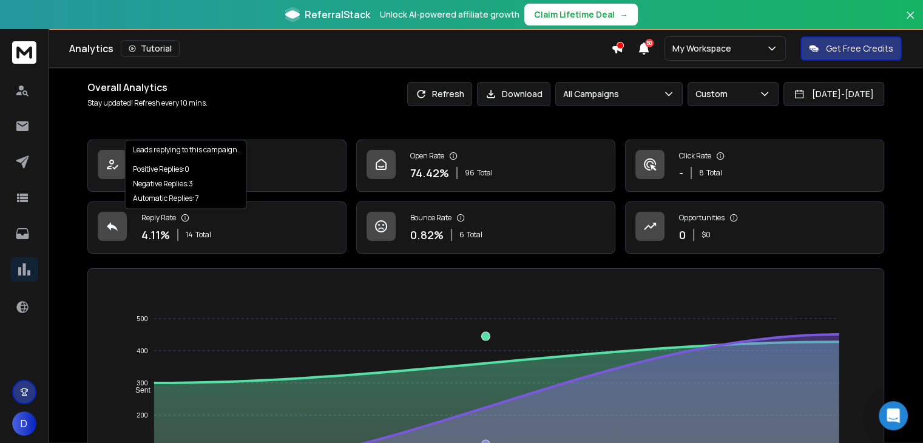
click at [186, 214] on icon at bounding box center [185, 218] width 8 height 8
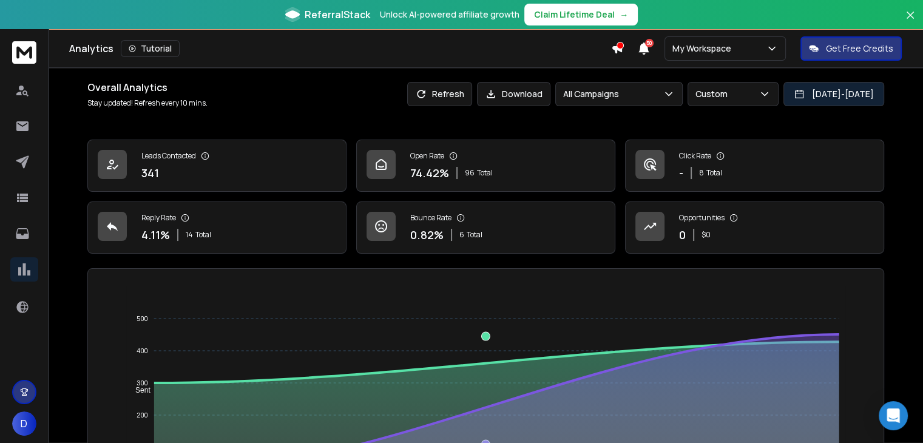
click at [796, 83] on button "[DATE] - [DATE]" at bounding box center [834, 94] width 101 height 24
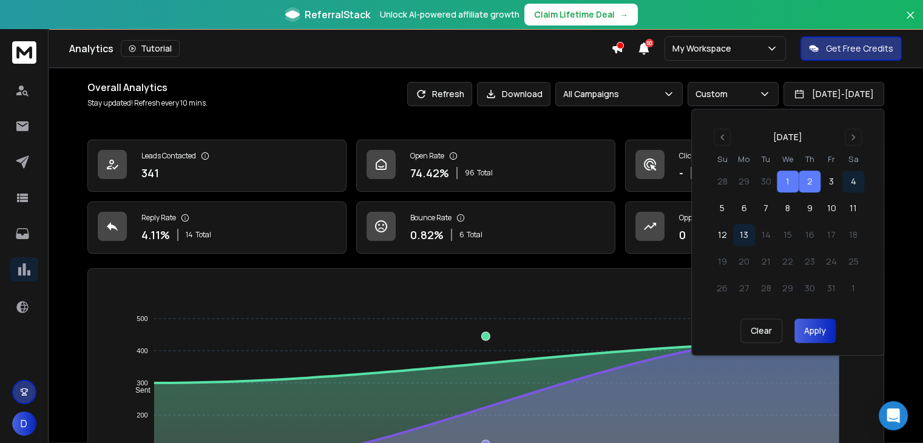
click at [848, 185] on button "4" at bounding box center [853, 182] width 22 height 22
click at [836, 185] on button "3" at bounding box center [832, 182] width 22 height 22
click at [810, 328] on button "Apply" at bounding box center [814, 331] width 41 height 24
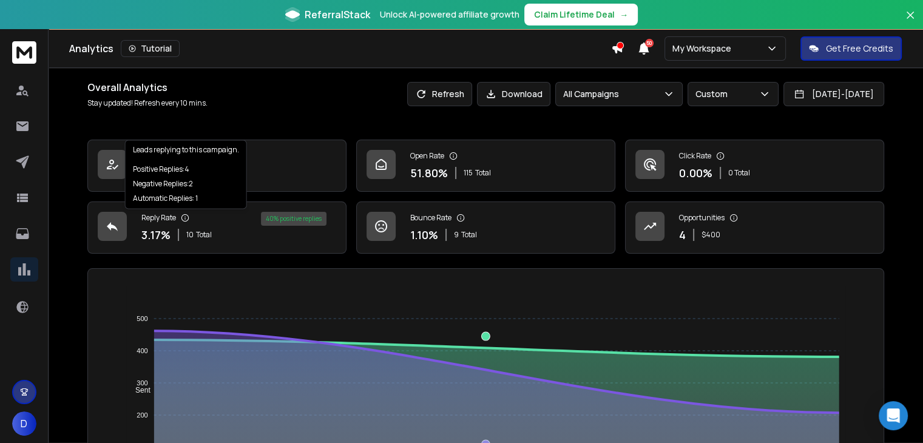
click at [186, 212] on button at bounding box center [185, 218] width 8 height 12
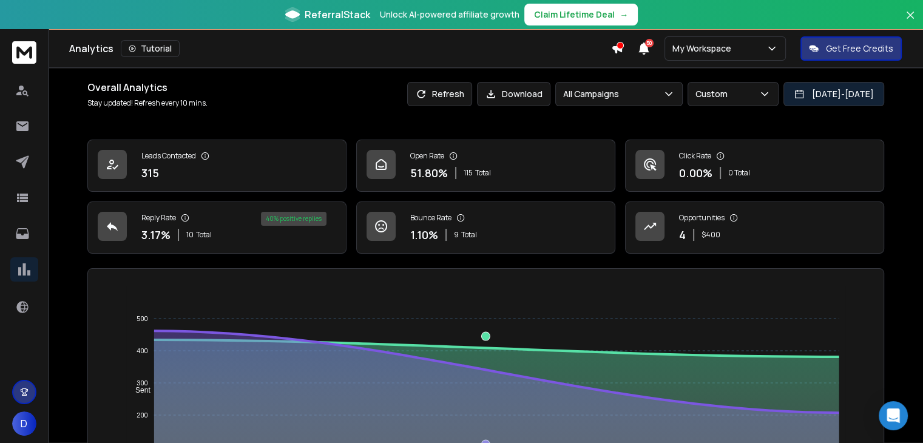
click at [784, 90] on button "[DATE] - [DATE]" at bounding box center [834, 94] width 101 height 24
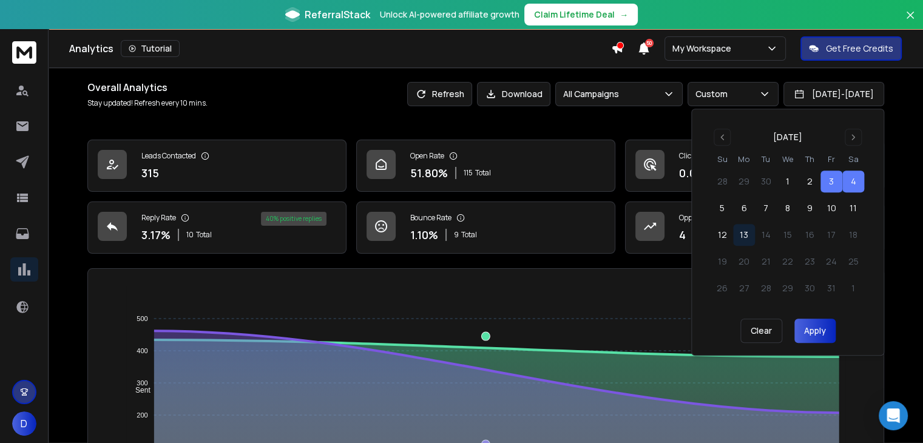
click at [741, 233] on button "13" at bounding box center [744, 235] width 22 height 22
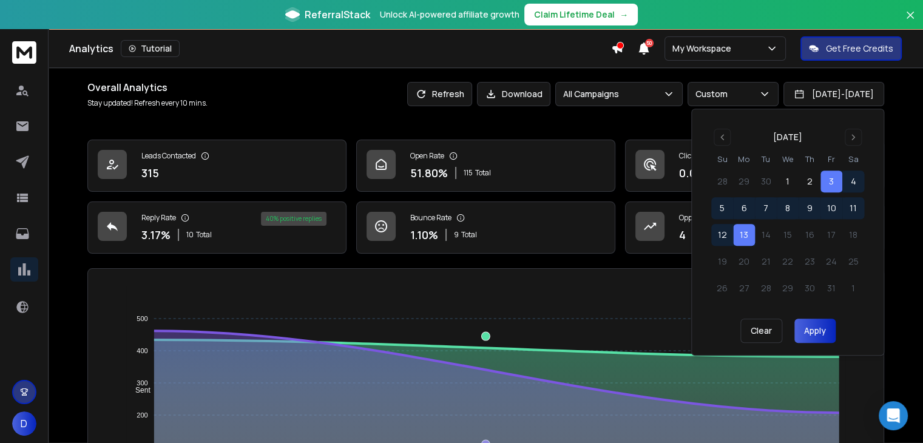
click at [729, 234] on button "12" at bounding box center [722, 235] width 22 height 22
click at [739, 237] on button "13" at bounding box center [744, 235] width 22 height 22
click at [723, 239] on button "12" at bounding box center [722, 235] width 22 height 22
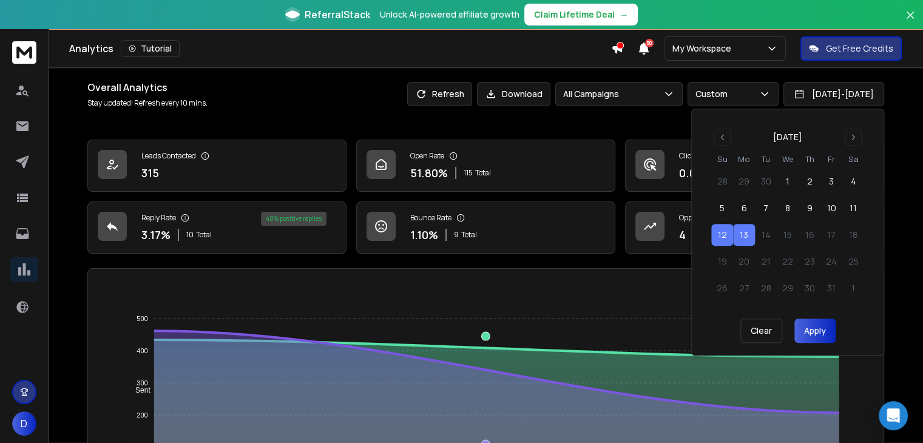
click at [823, 333] on button "Apply" at bounding box center [814, 331] width 41 height 24
